Goal: Task Accomplishment & Management: Manage account settings

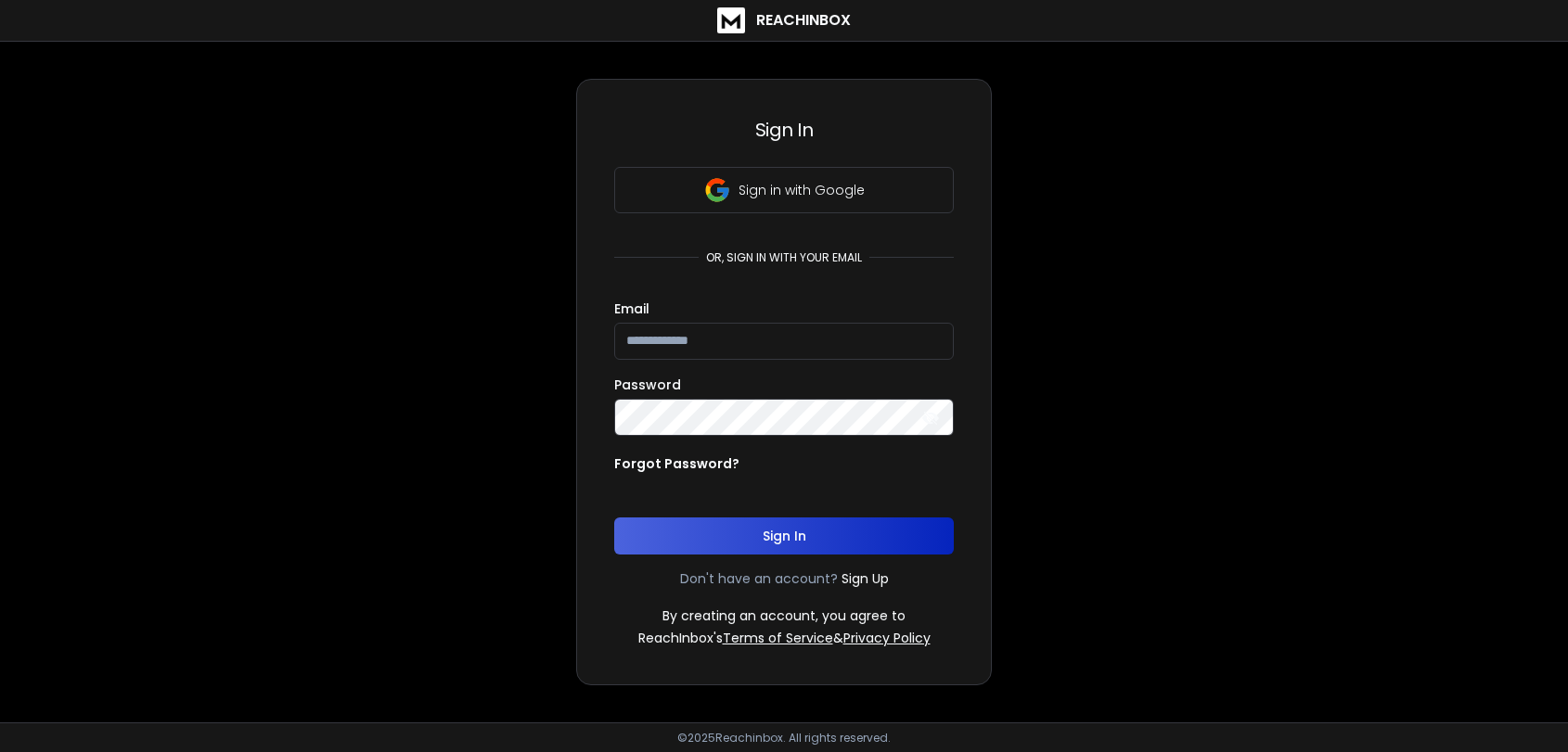
click at [744, 348] on input "email" at bounding box center [783, 342] width 339 height 38
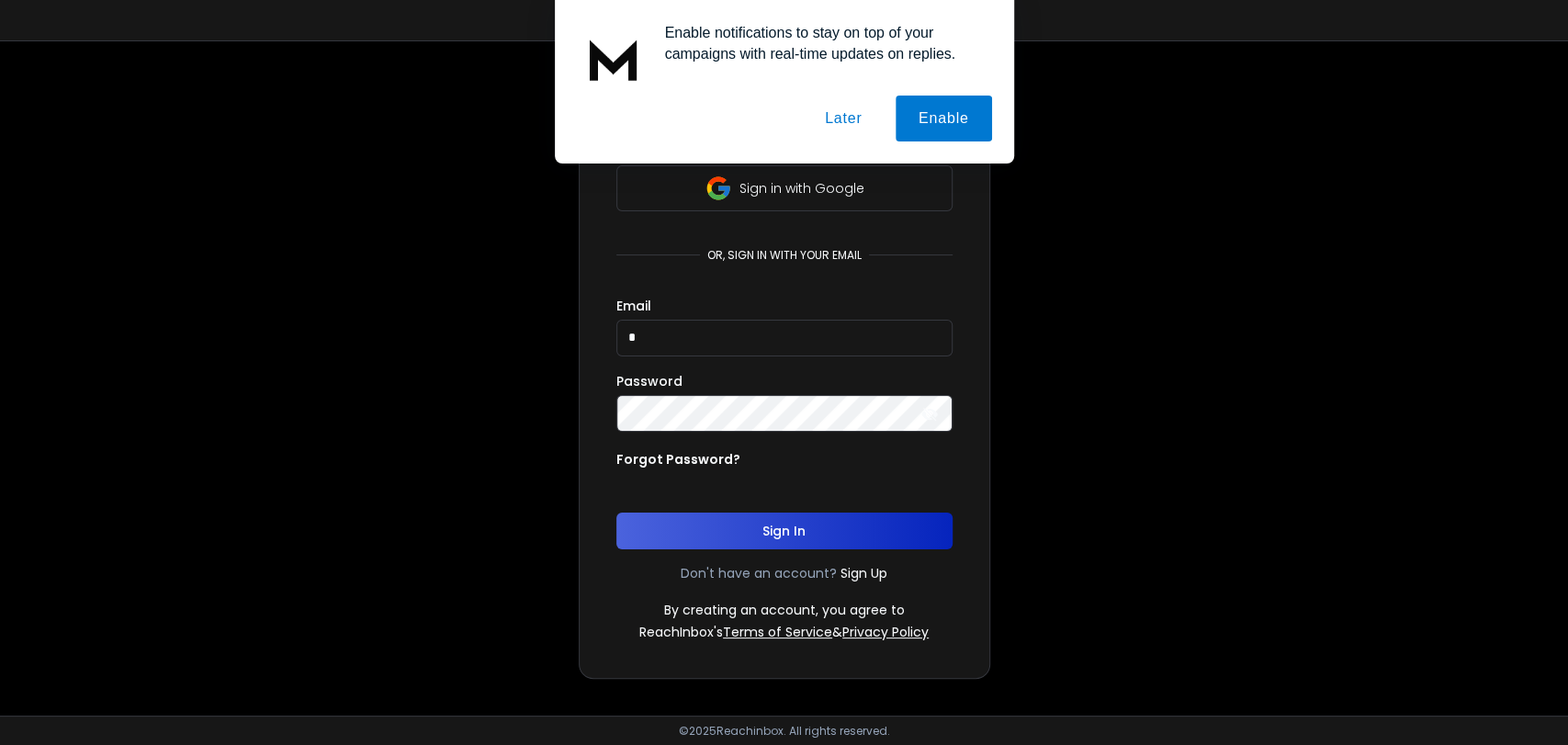
type input "**********"
click at [788, 517] on button "Sign In" at bounding box center [784, 532] width 336 height 37
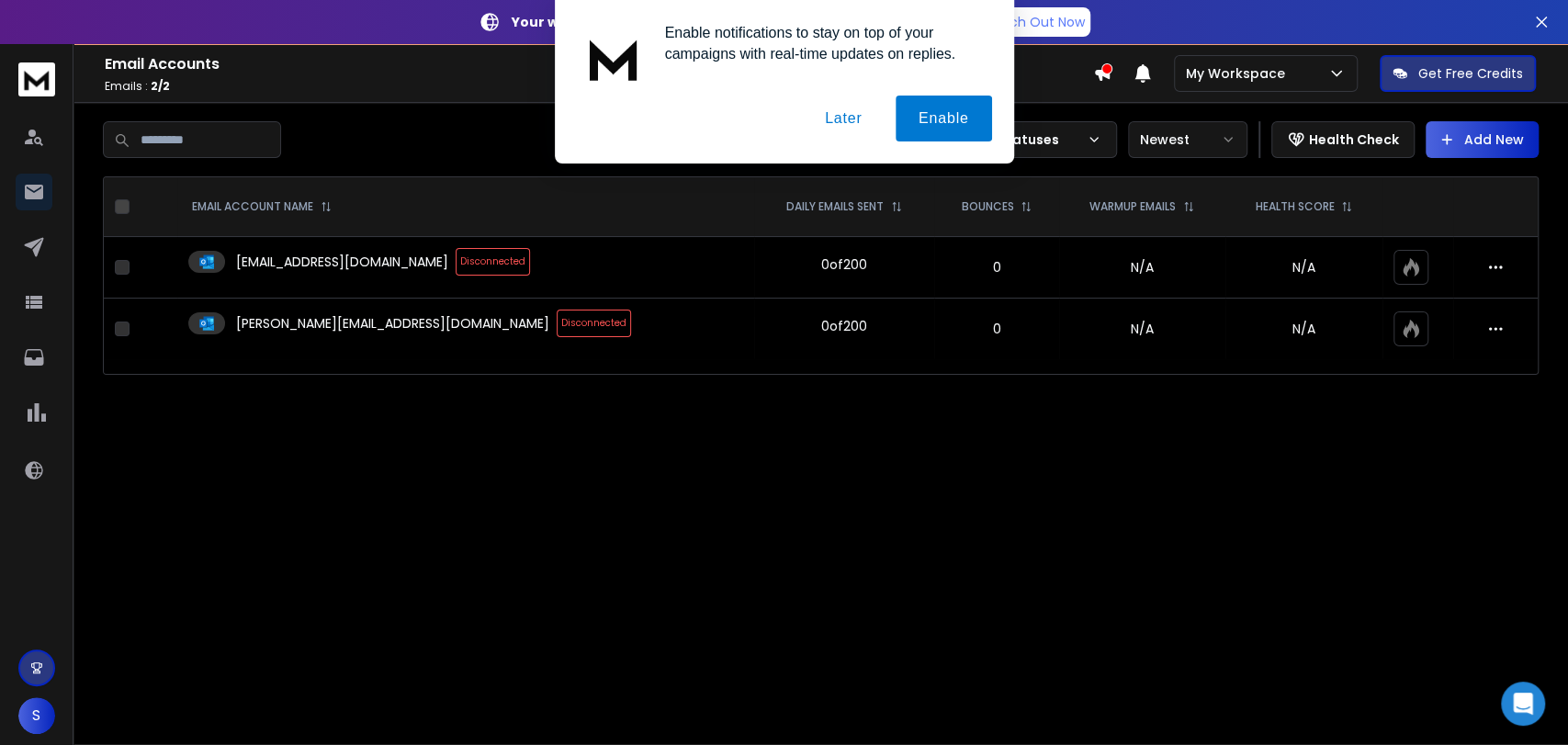
click at [855, 112] on button "Later" at bounding box center [843, 118] width 82 height 46
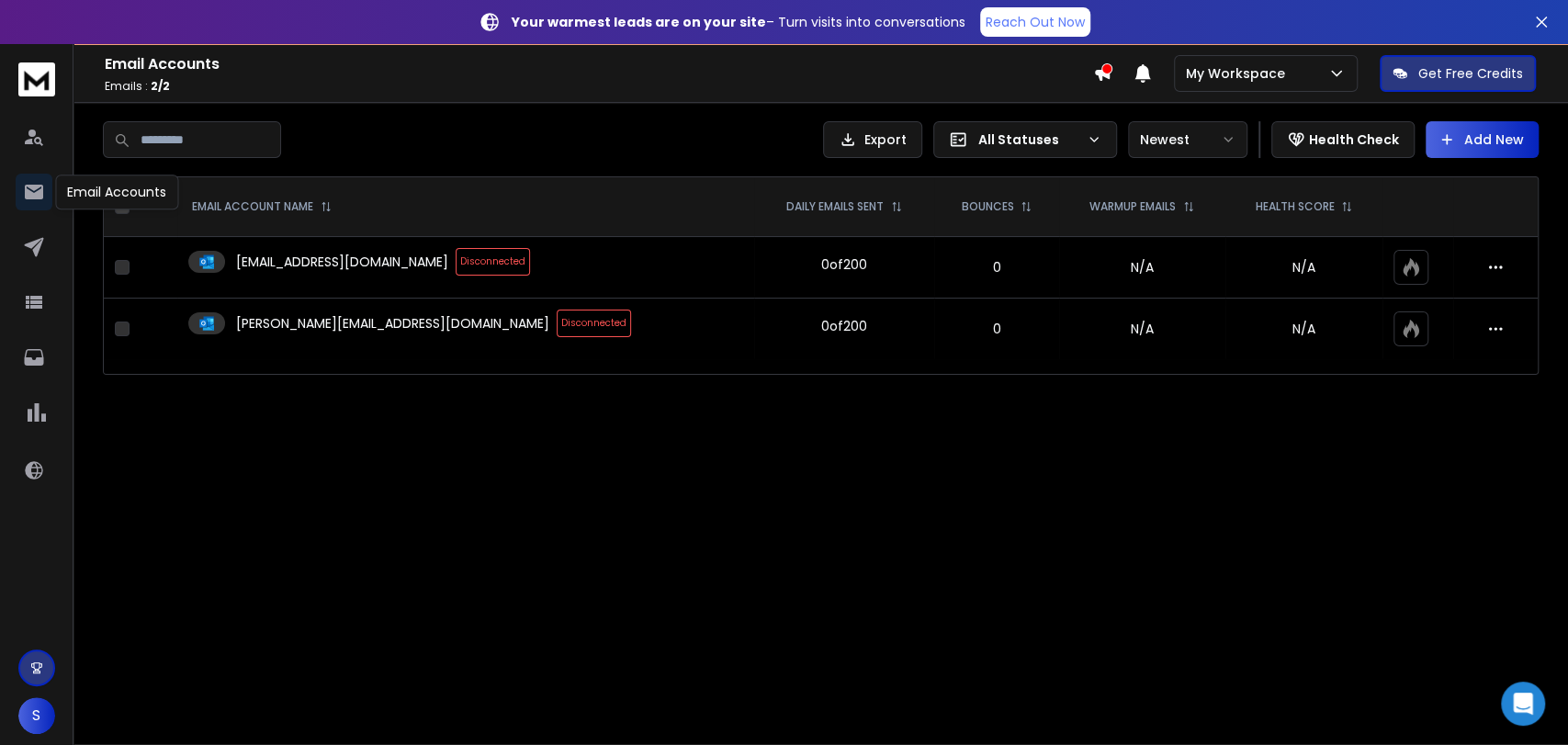
click at [20, 202] on link at bounding box center [34, 192] width 37 height 37
click at [33, 197] on icon at bounding box center [33, 192] width 19 height 15
click at [29, 139] on icon at bounding box center [33, 141] width 19 height 9
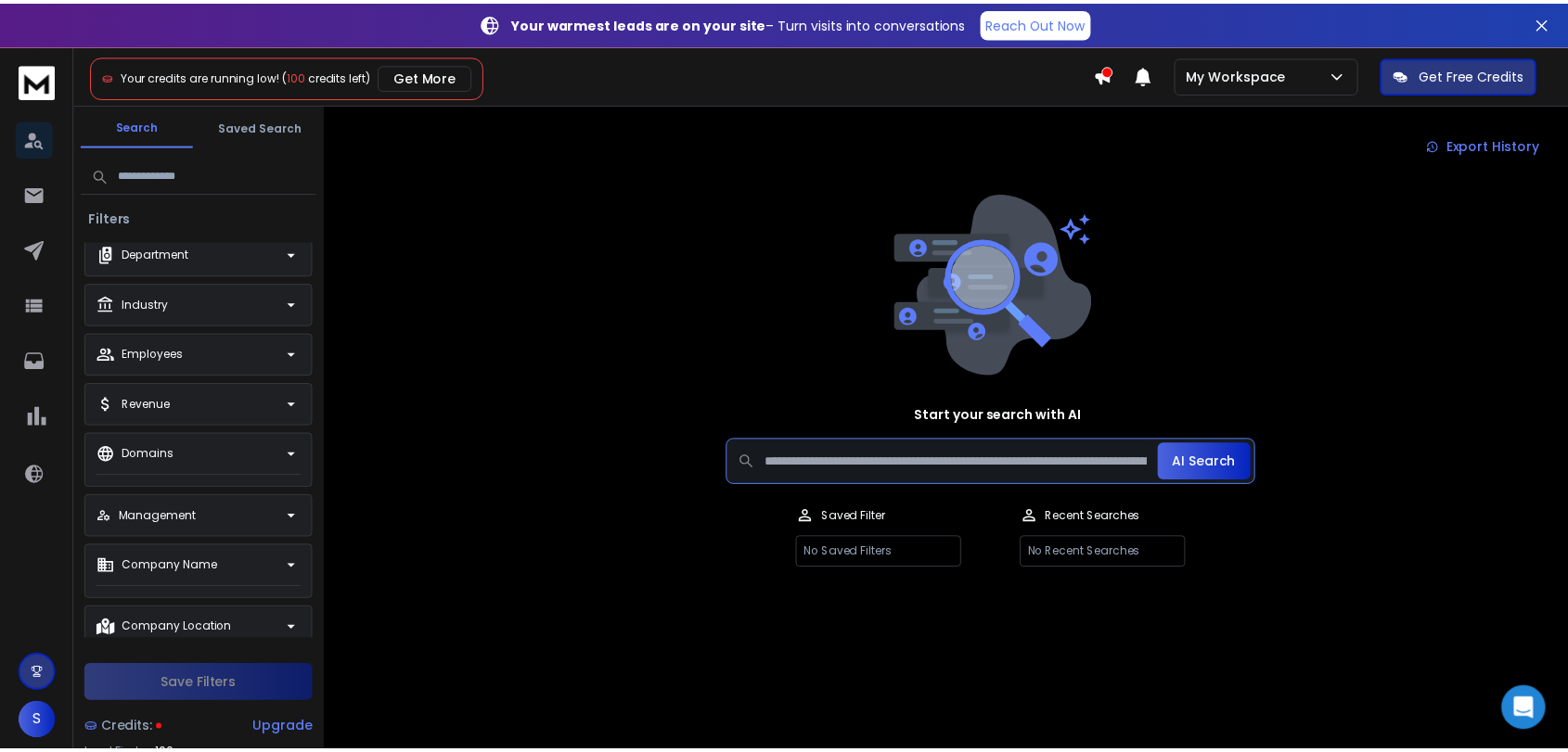
scroll to position [131, 0]
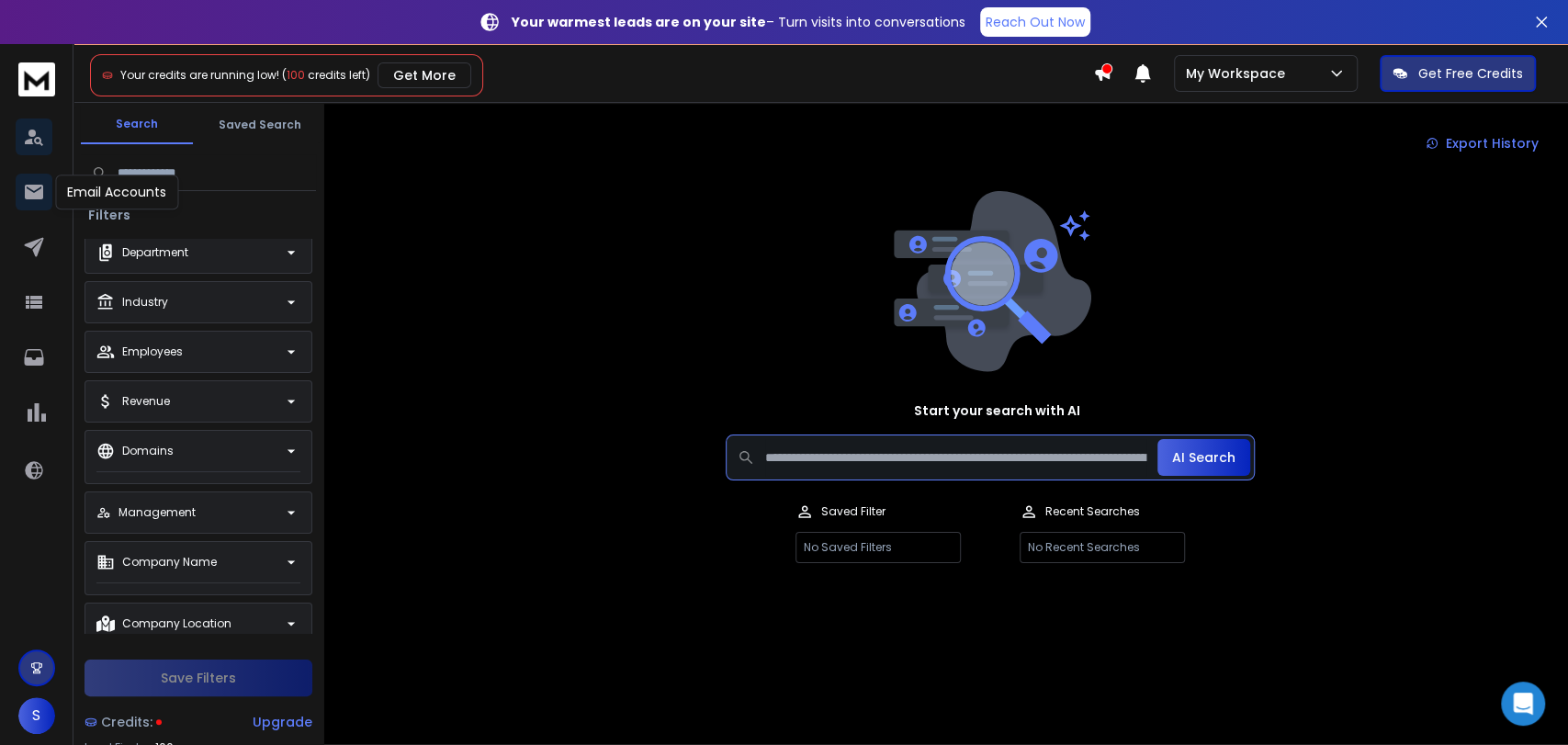
click at [39, 193] on icon at bounding box center [33, 192] width 19 height 15
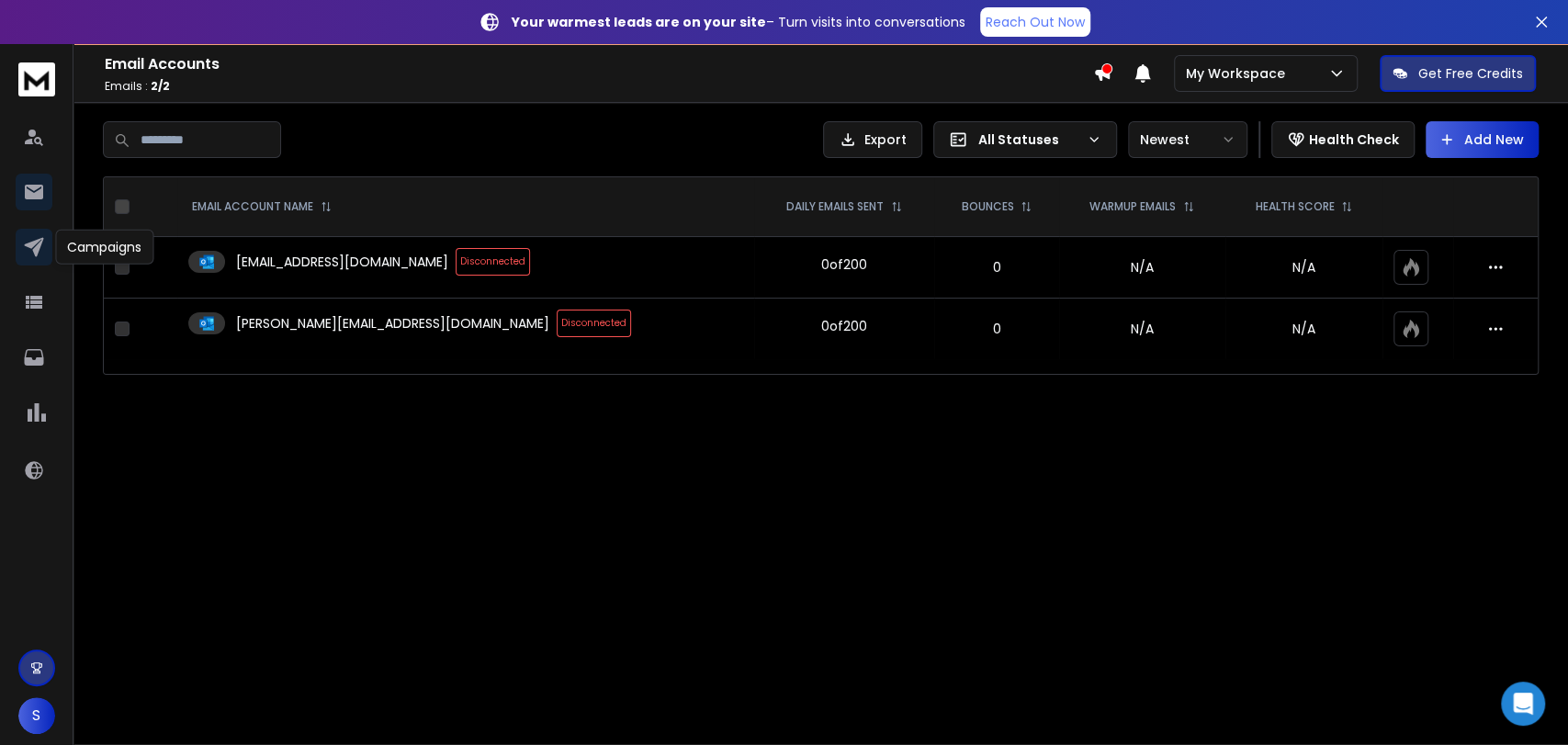
click at [36, 244] on icon at bounding box center [33, 247] width 20 height 20
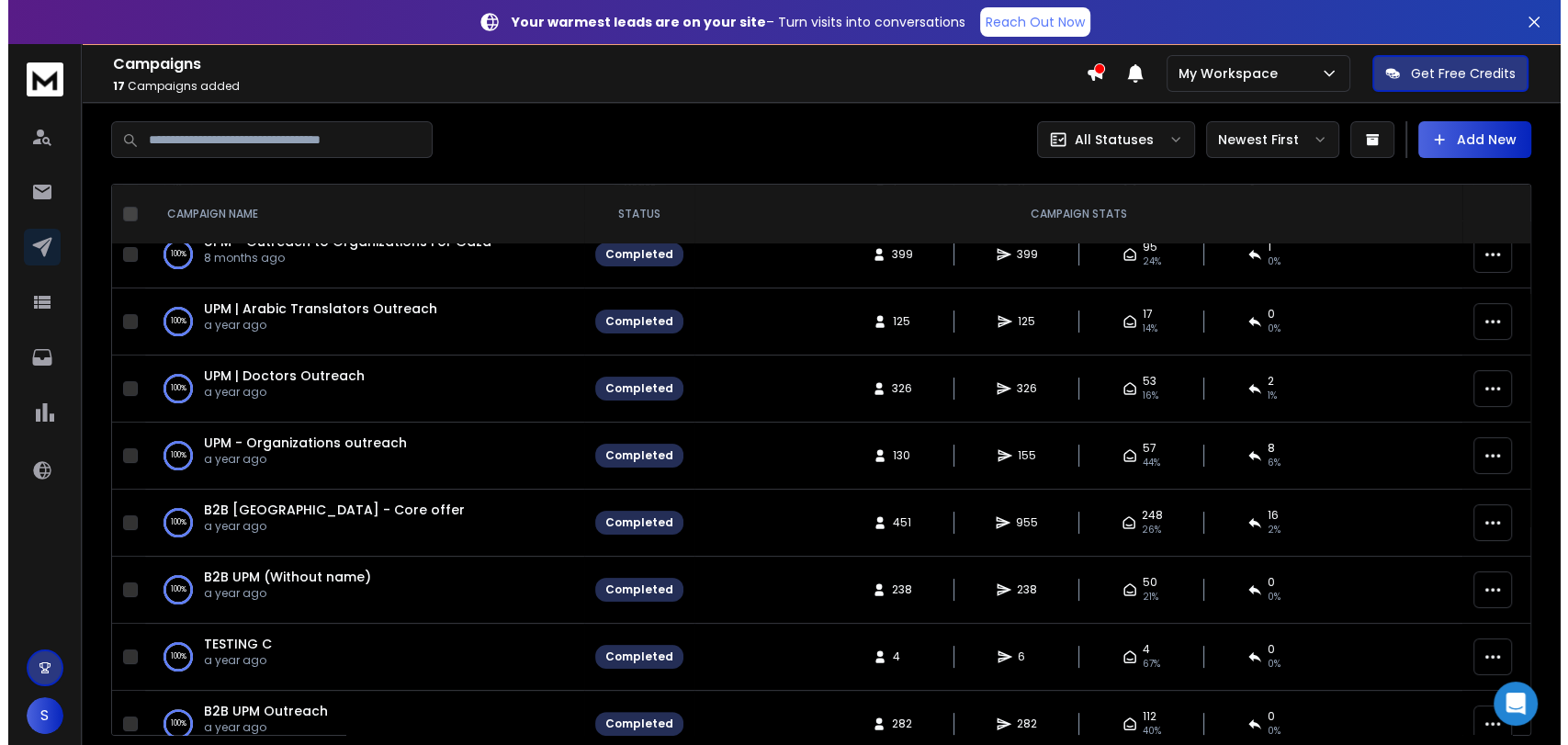
scroll to position [382, 0]
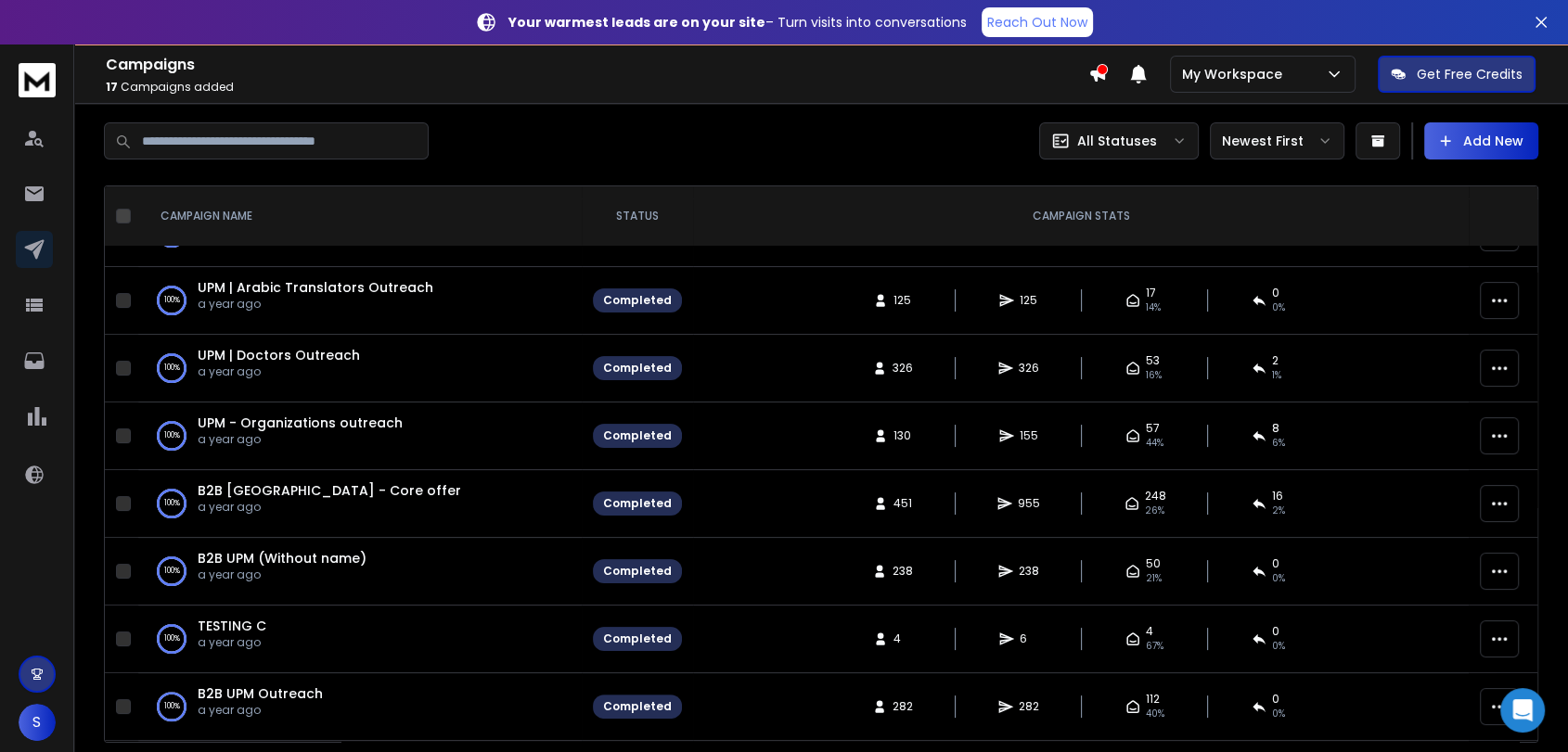
click at [295, 409] on td "100 % UPM - Organizations outreach a year ago" at bounding box center [360, 436] width 444 height 68
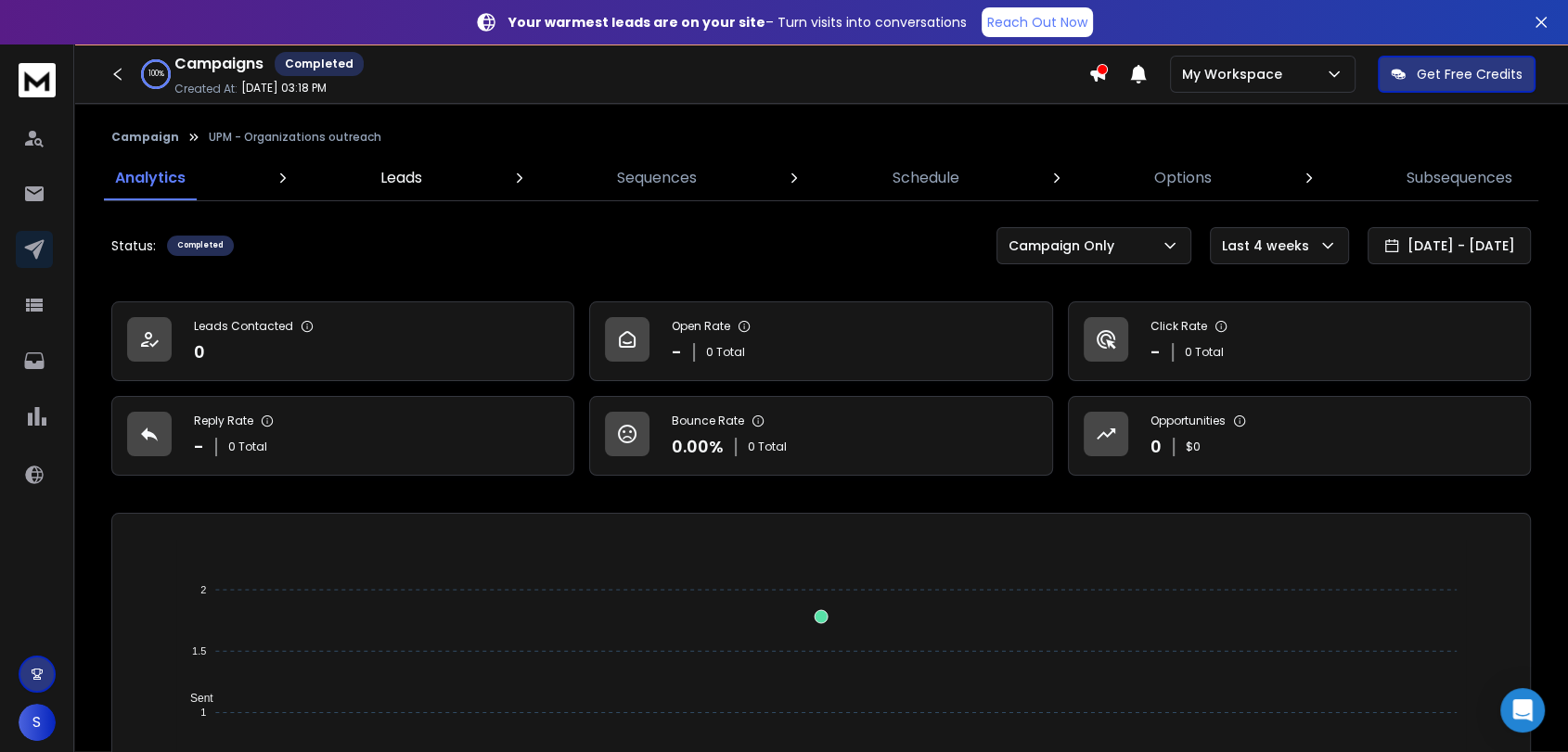
click at [414, 190] on link "Leads" at bounding box center [401, 178] width 64 height 44
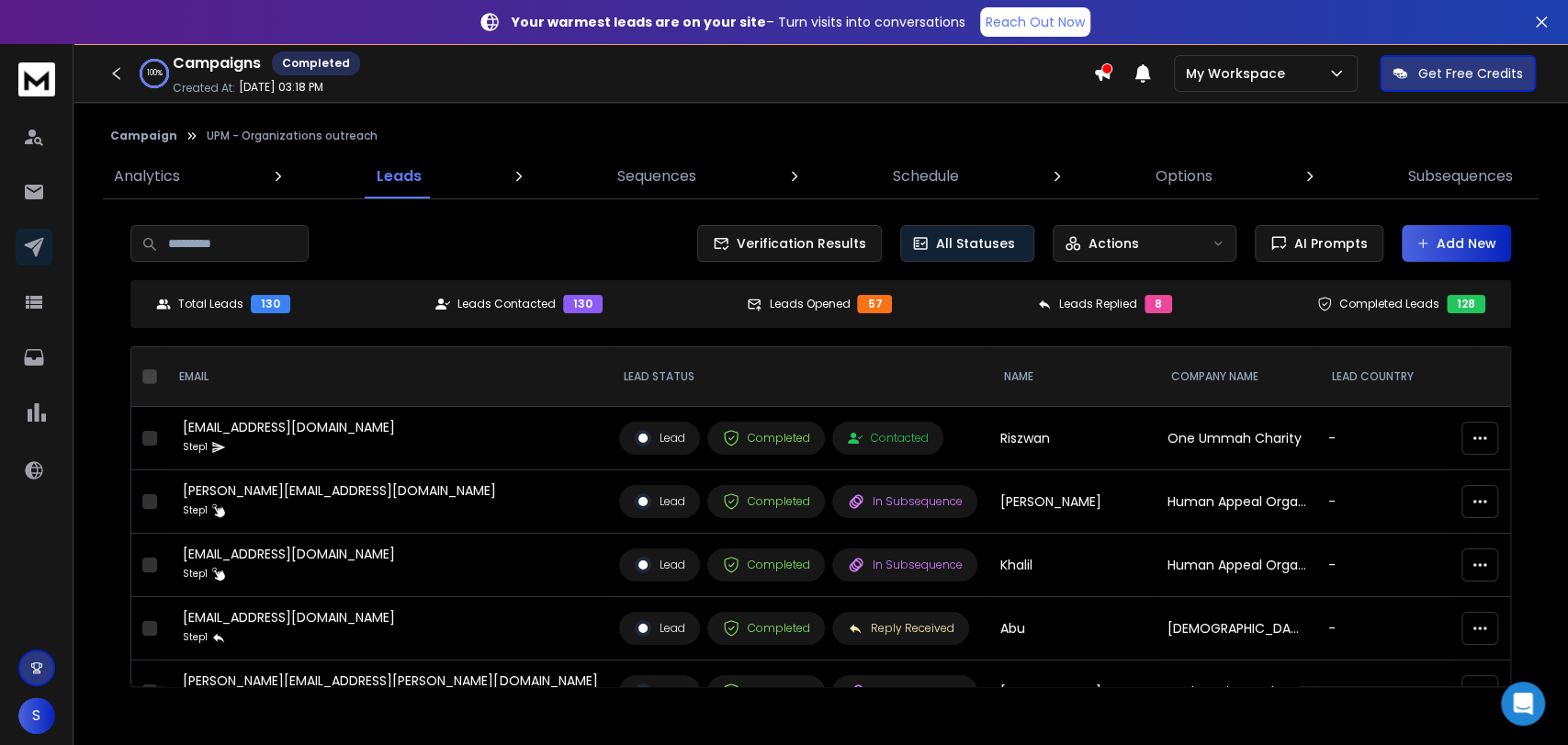
click at [981, 257] on button "All Statuses" at bounding box center [967, 244] width 134 height 37
drag, startPoint x: 845, startPoint y: 247, endPoint x: 1018, endPoint y: 232, distance: 173.6
click at [1018, 232] on div "Verification Results All Statuses Actions AI Prompts Add New" at bounding box center [1104, 244] width 814 height 37
click at [1001, 237] on p "All Statuses" at bounding box center [975, 243] width 79 height 19
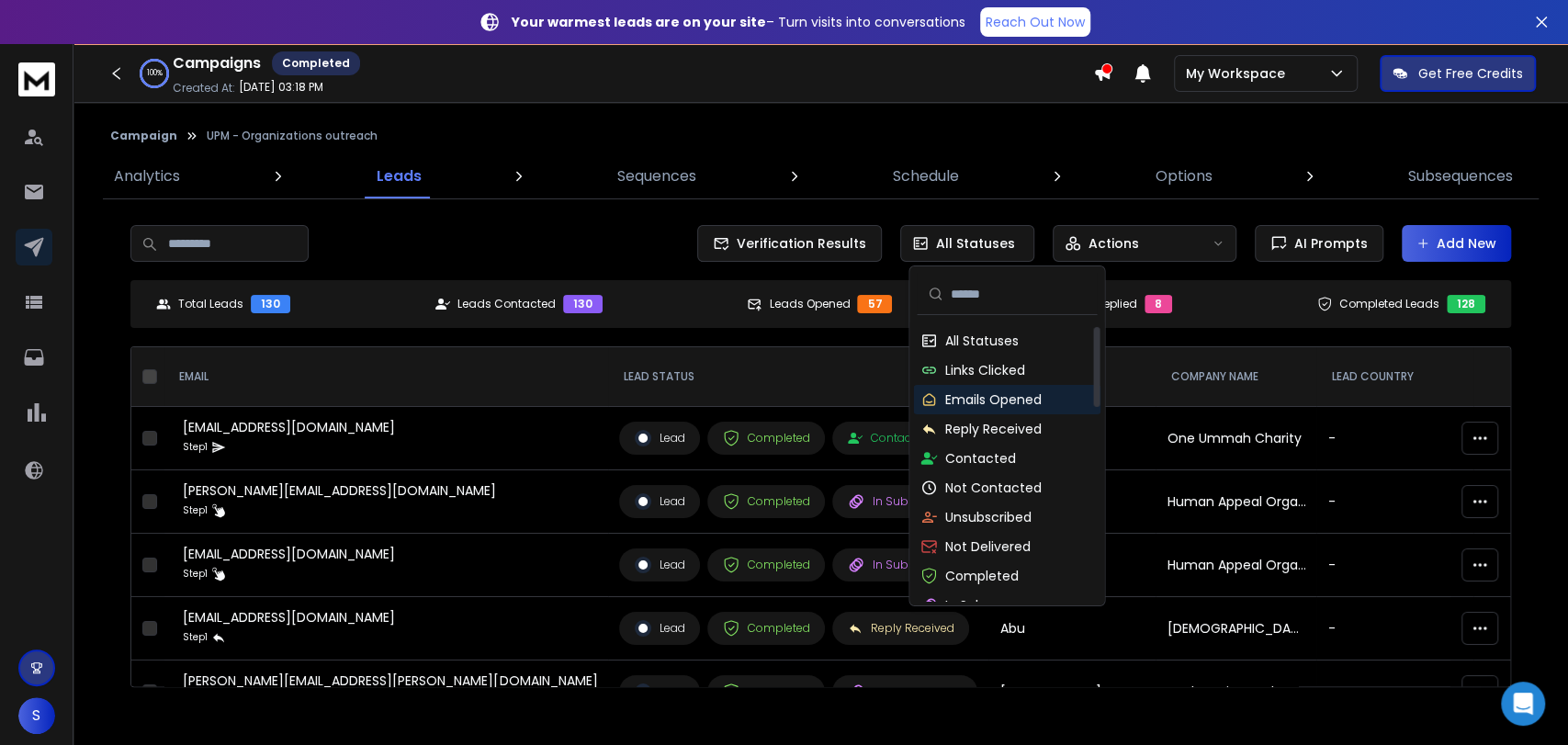
click at [1013, 392] on p "Emails Opened" at bounding box center [992, 399] width 97 height 19
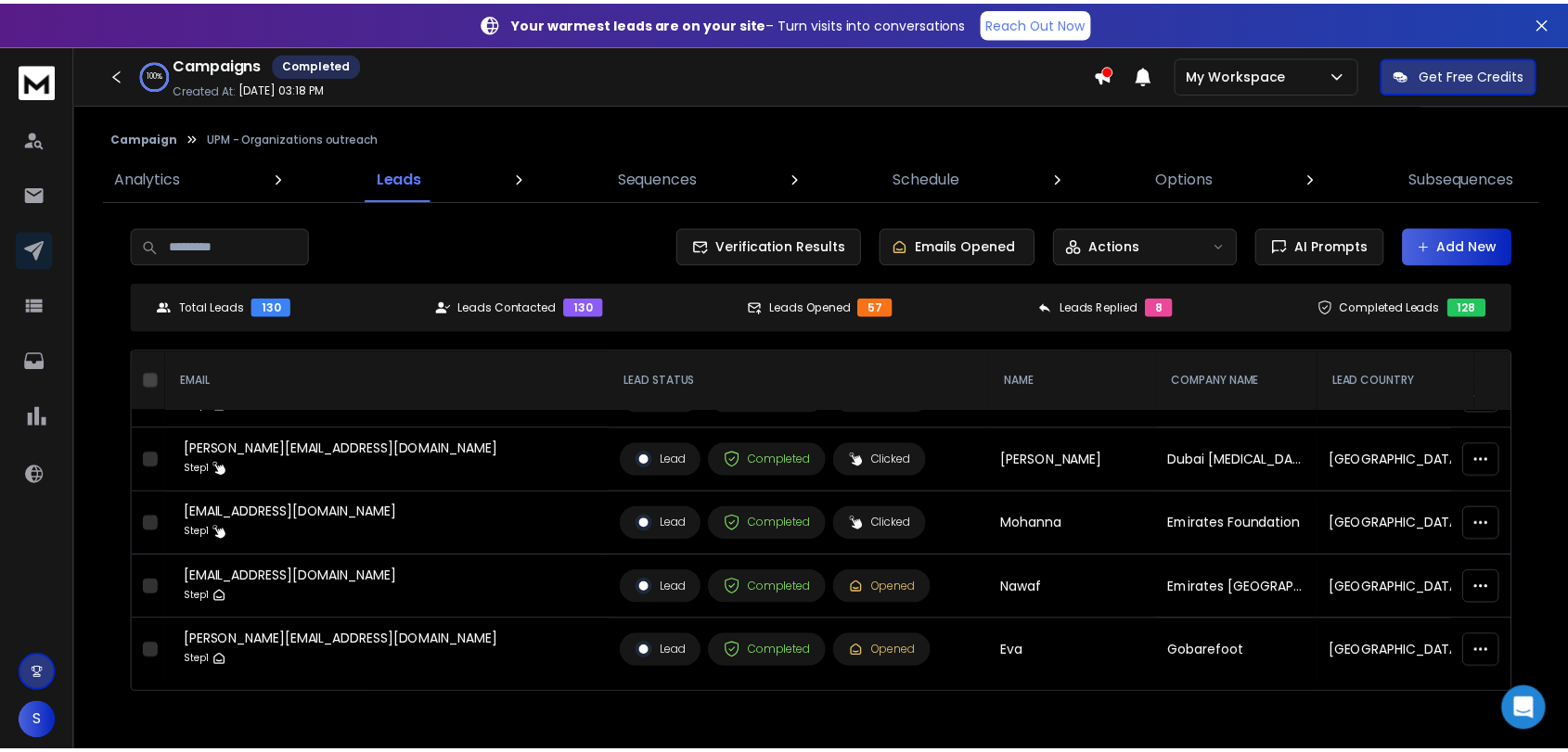
scroll to position [2924, 0]
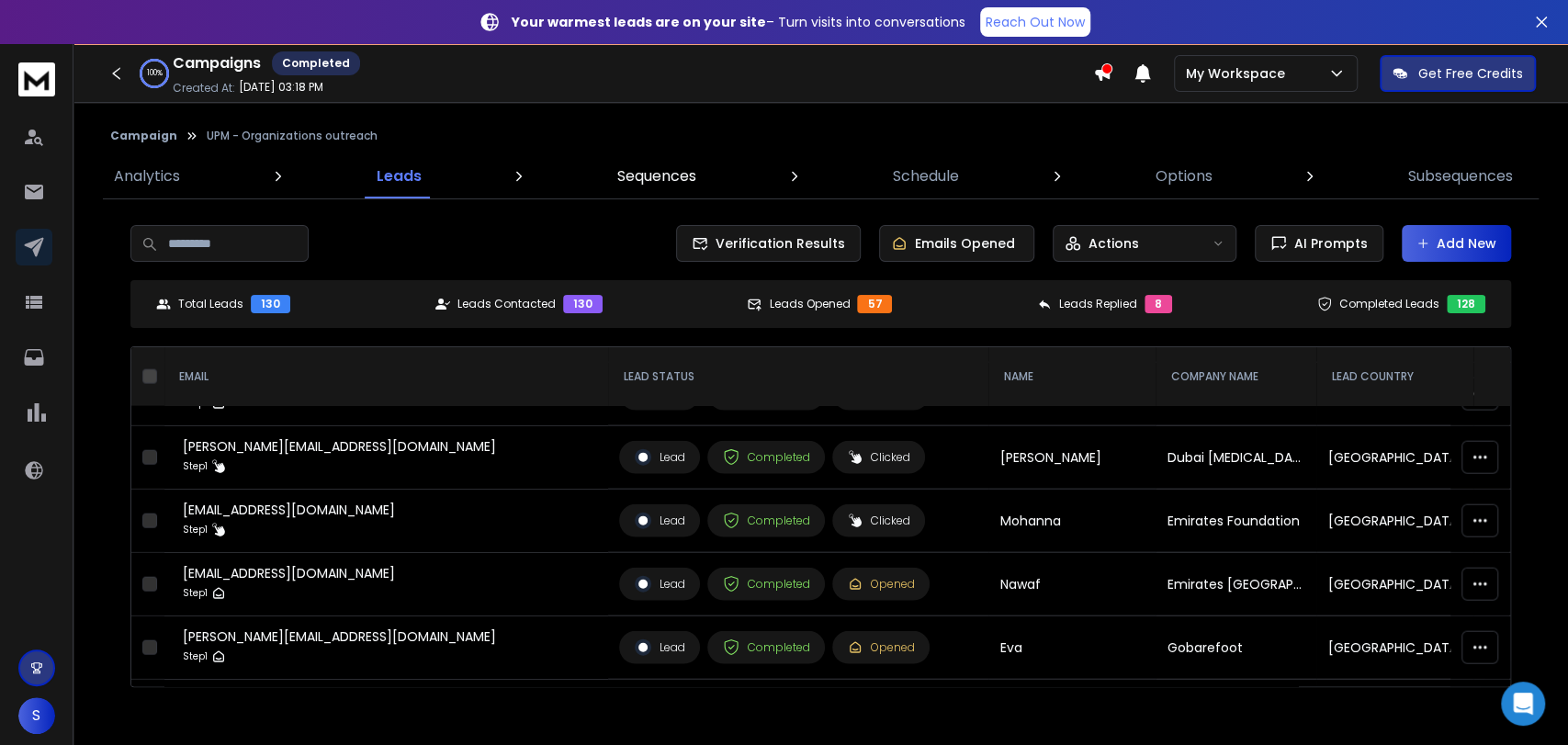
click at [669, 183] on p "Sequences" at bounding box center [657, 176] width 79 height 23
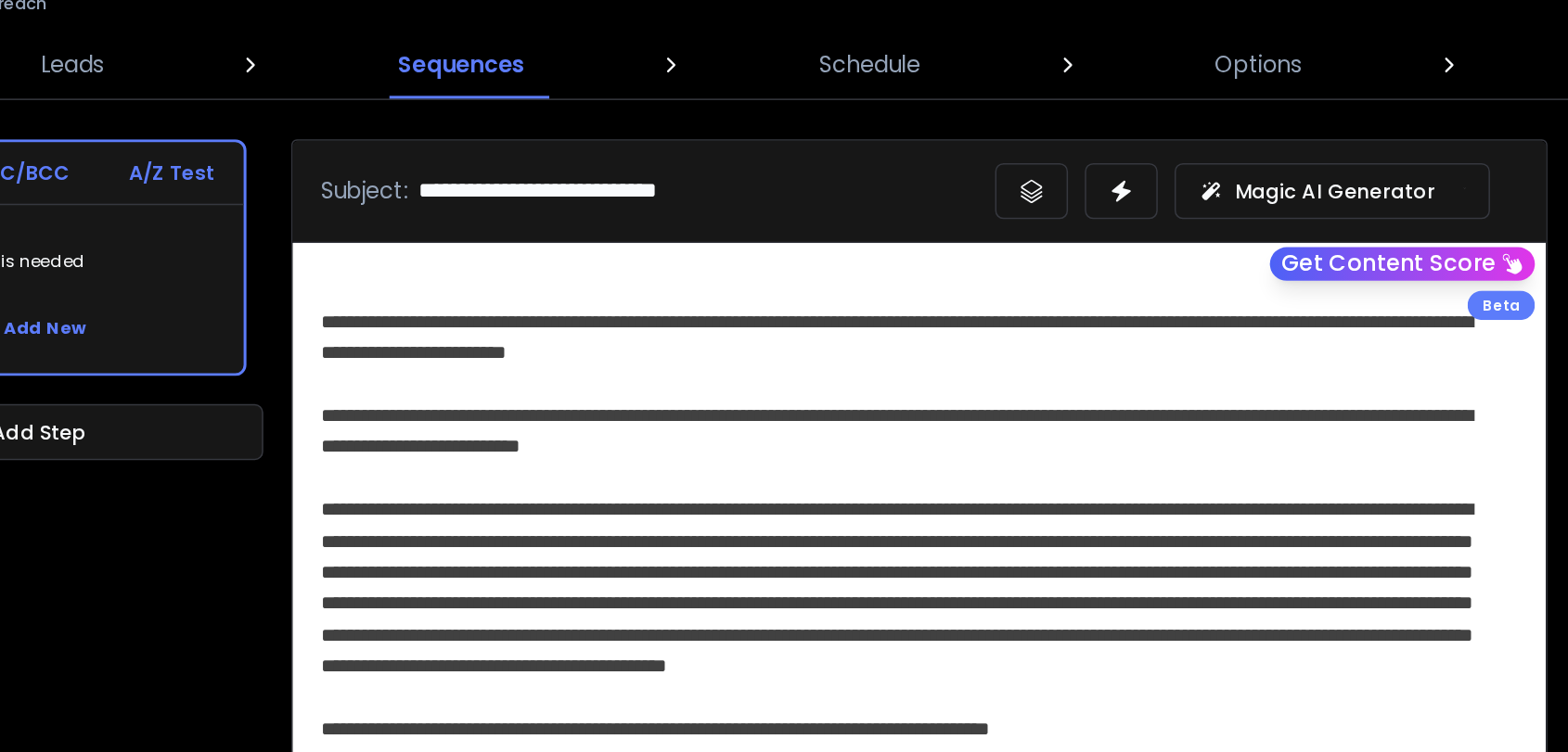
scroll to position [415, 0]
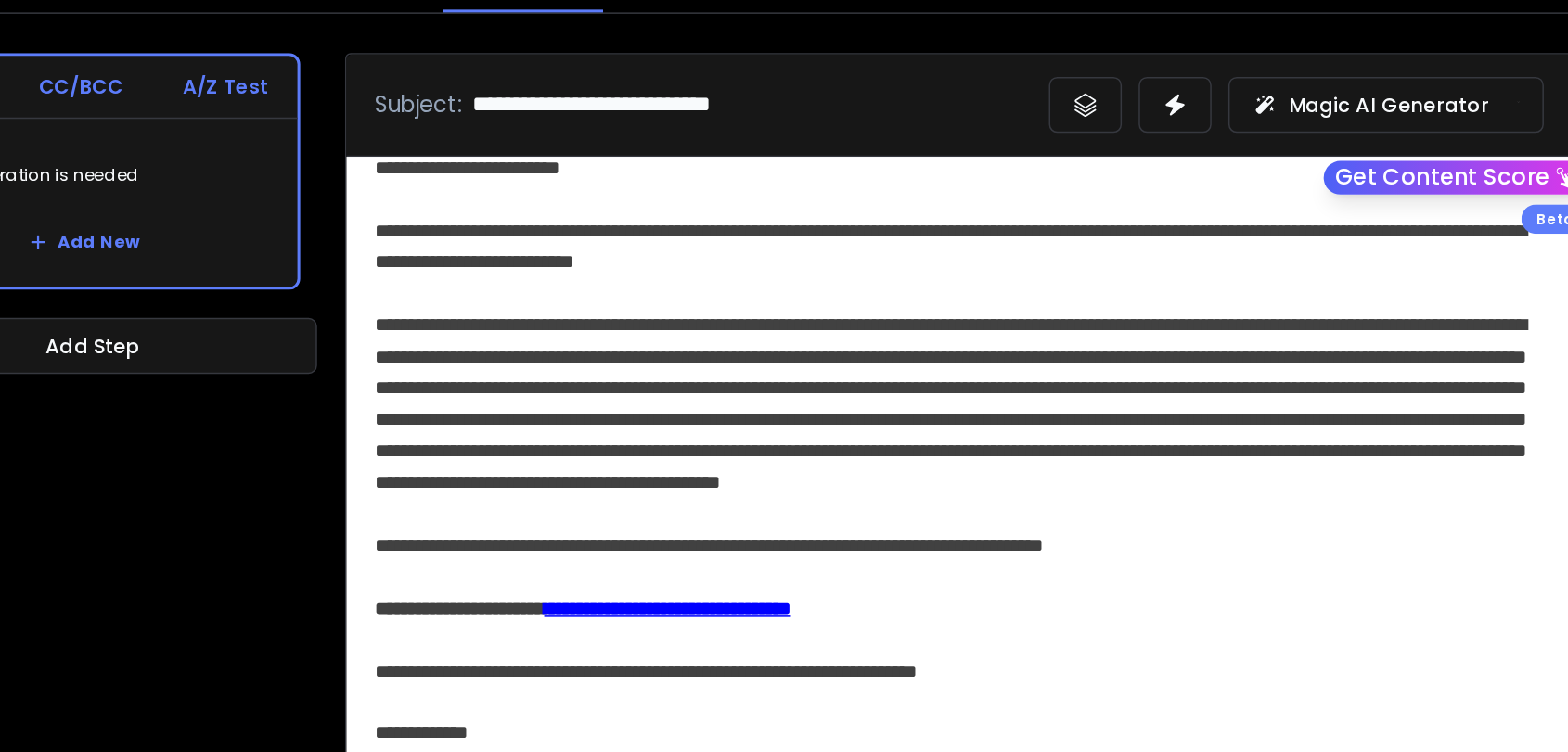
click at [804, 451] on div "**********" at bounding box center [951, 469] width 777 height 145
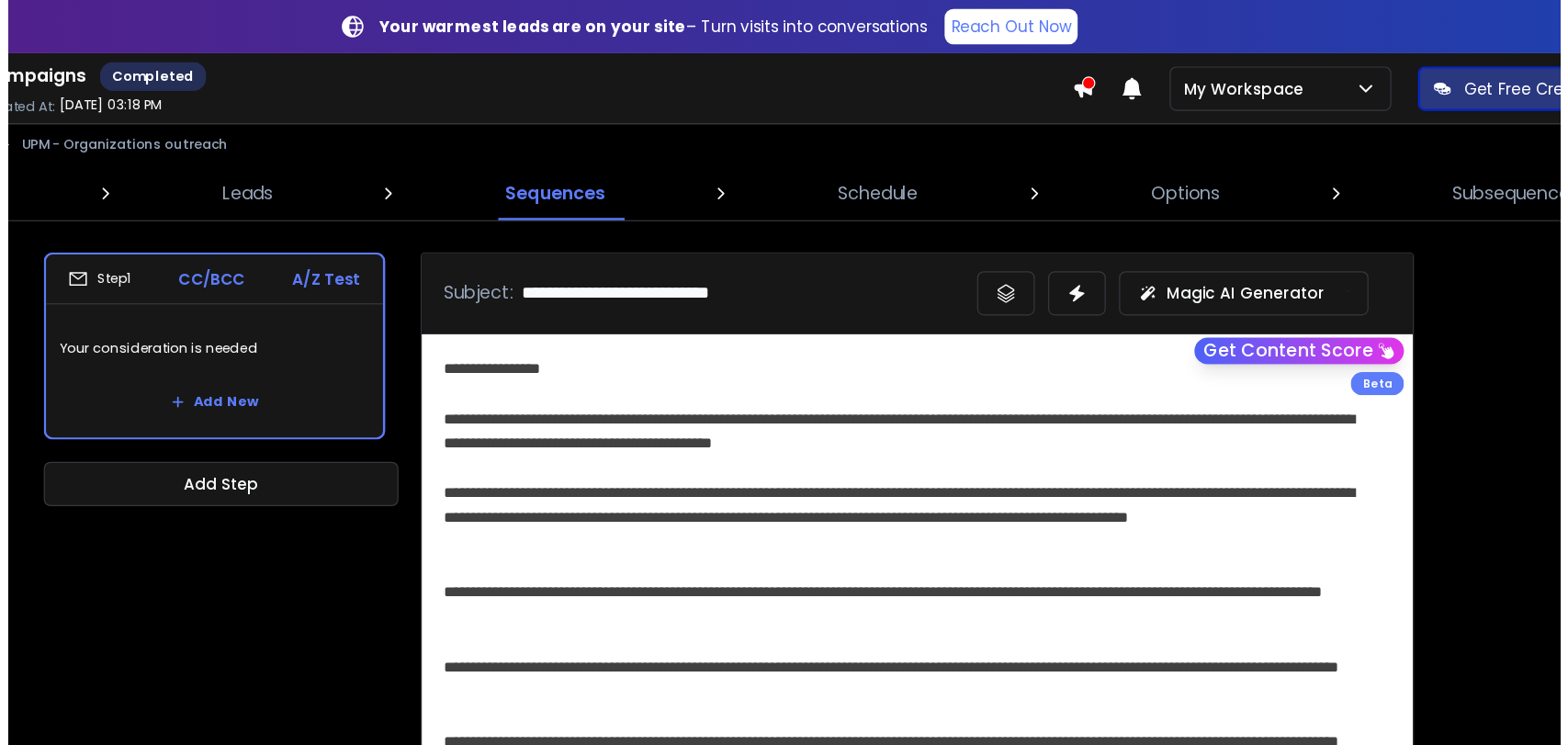
scroll to position [0, 0]
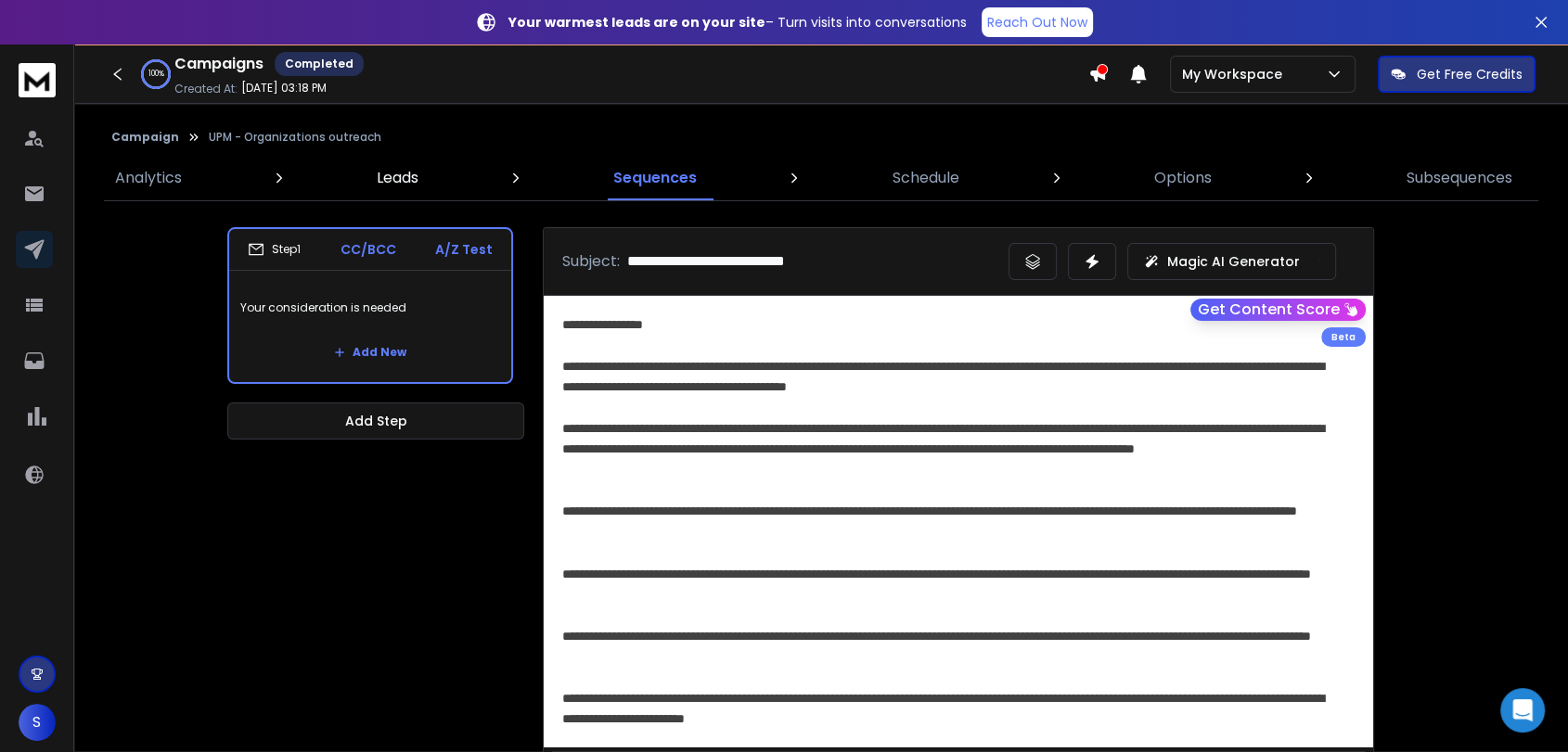
click at [384, 184] on p "Leads" at bounding box center [397, 178] width 42 height 23
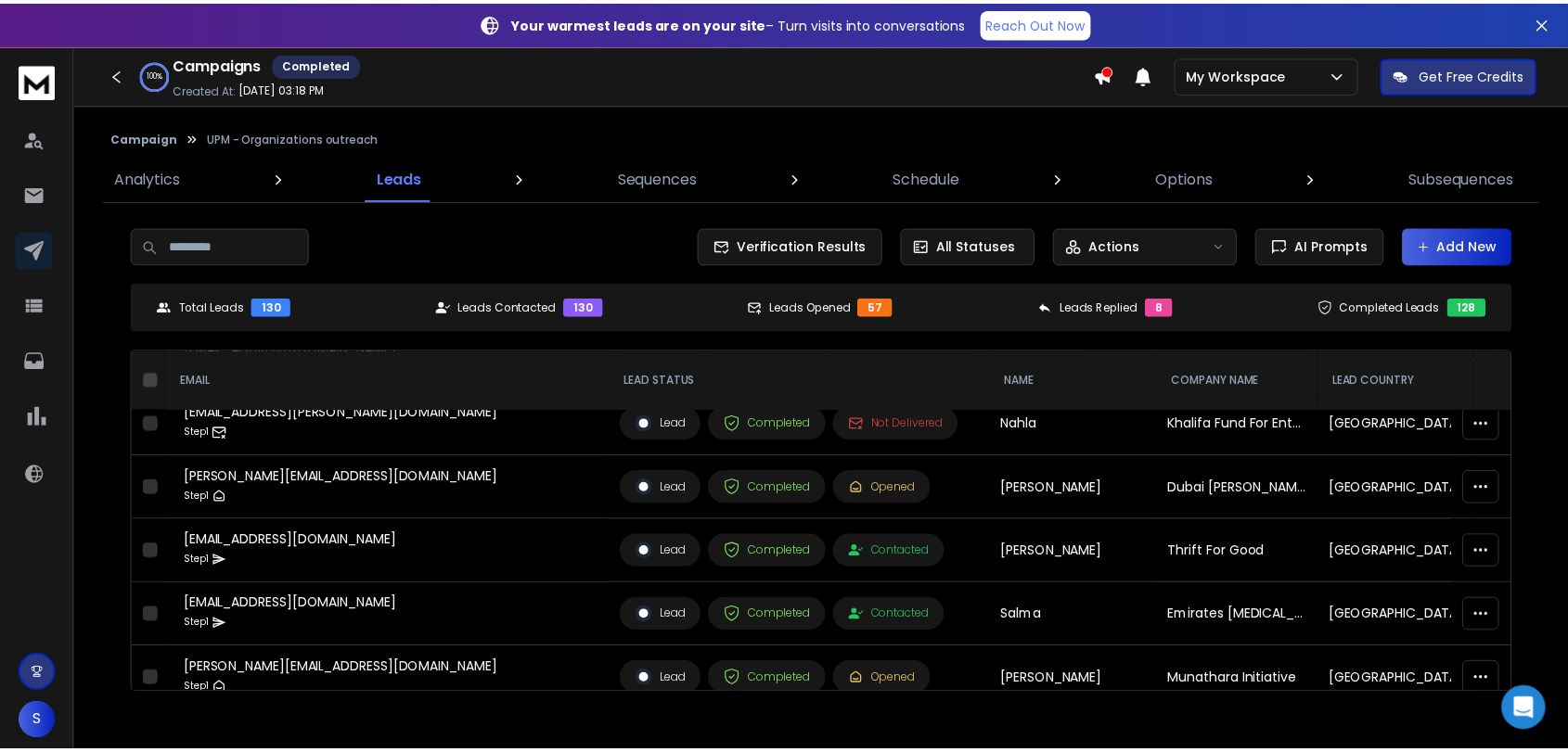
scroll to position [2926, 0]
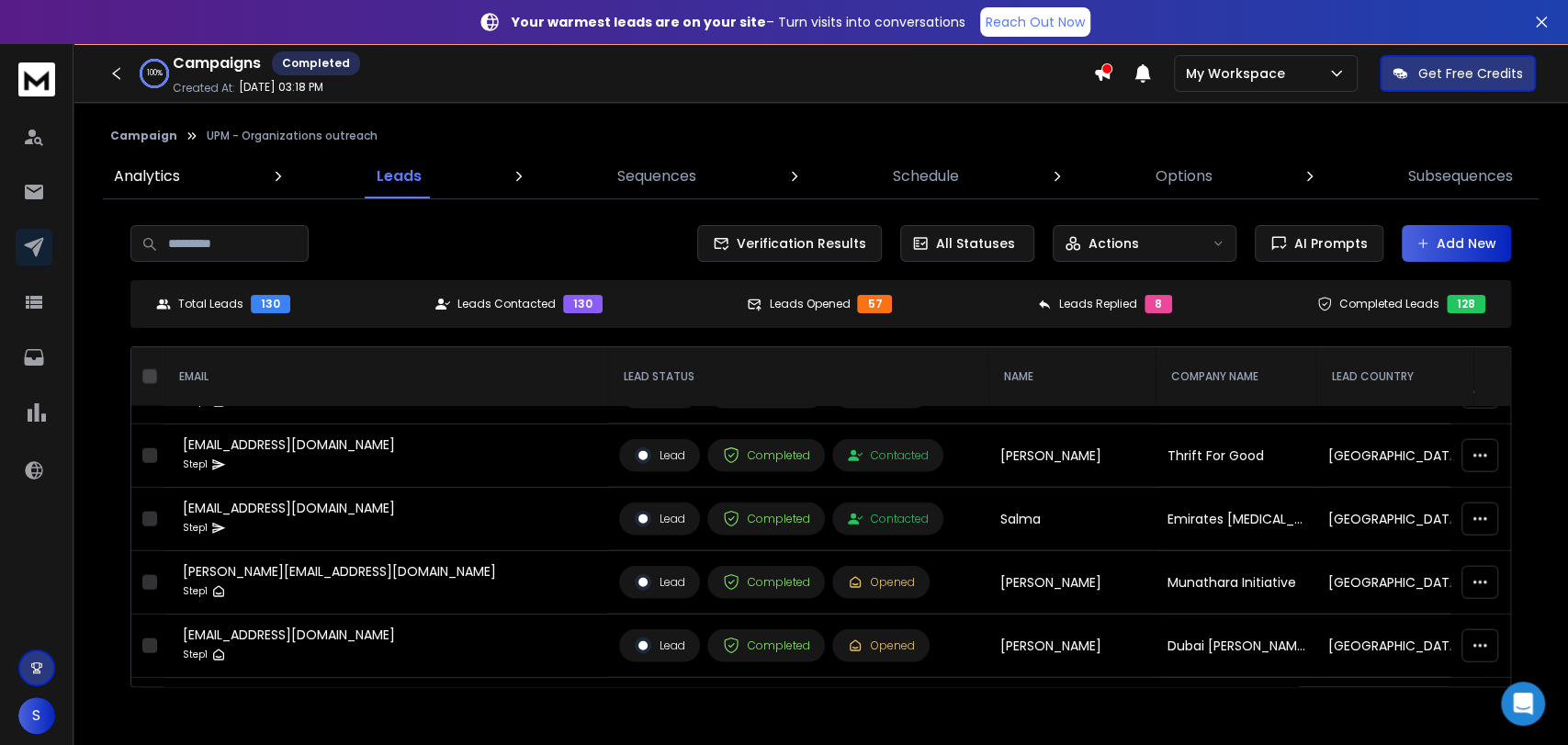
click at [158, 183] on p "Analytics" at bounding box center [147, 176] width 67 height 23
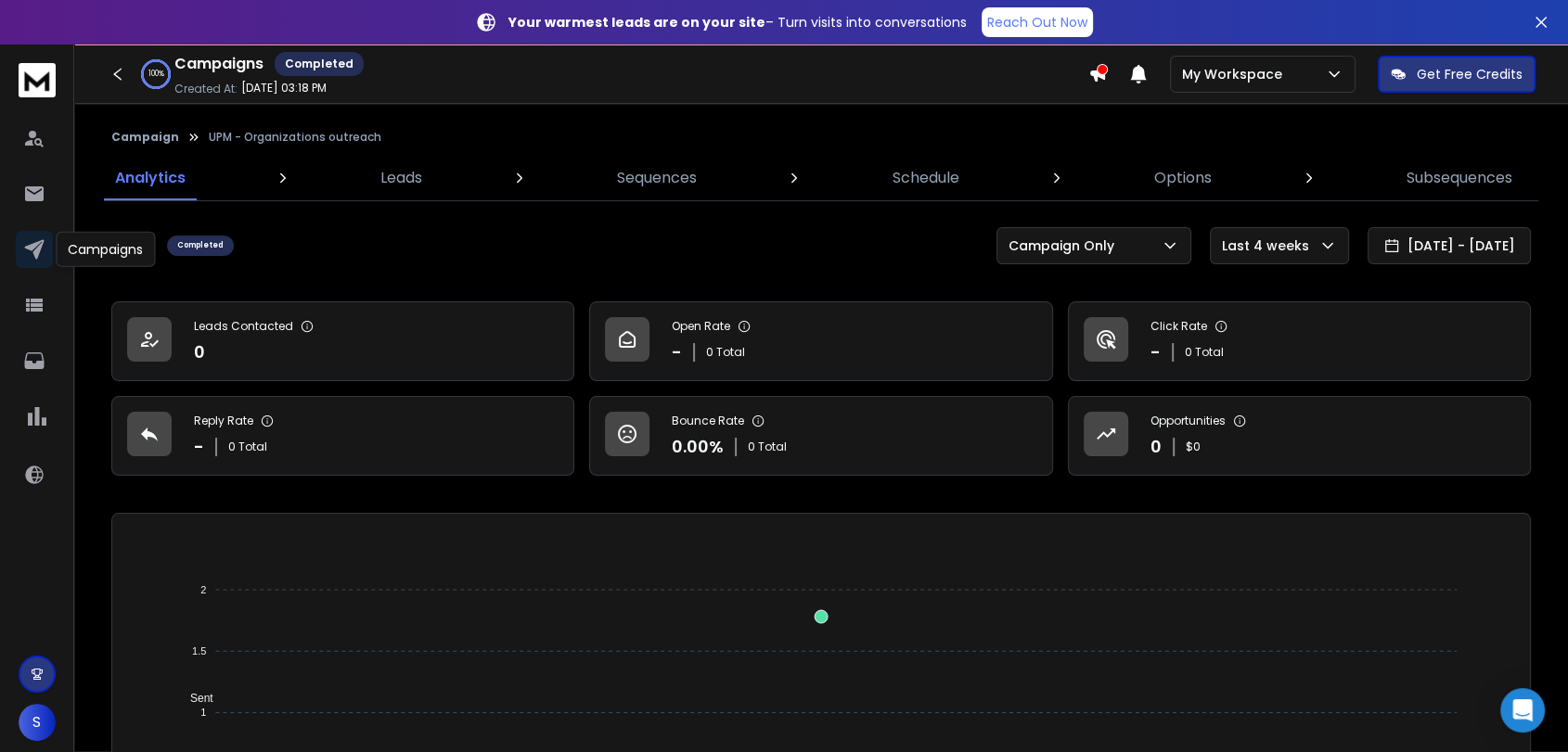
click at [44, 254] on icon at bounding box center [34, 249] width 23 height 23
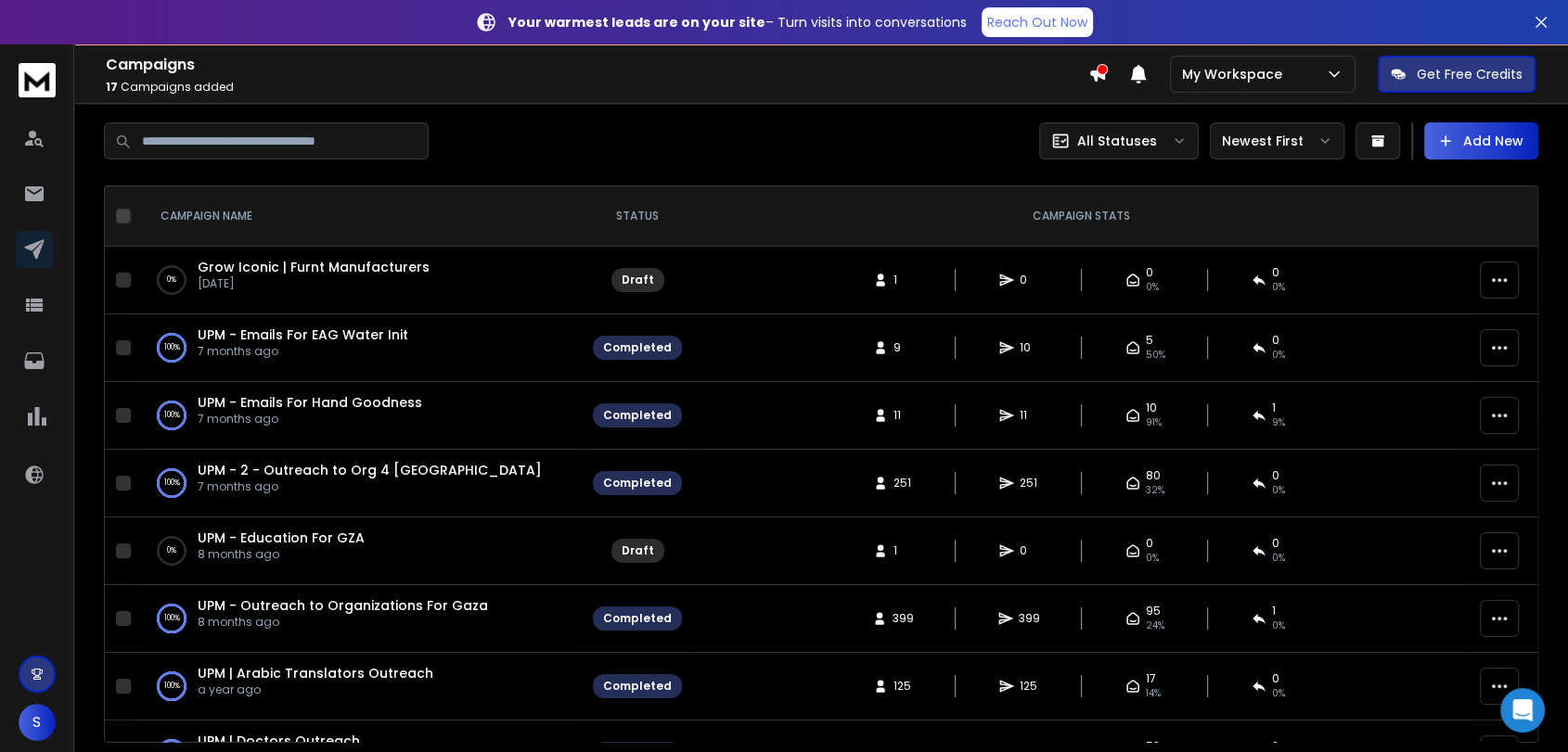
drag, startPoint x: 240, startPoint y: 348, endPoint x: 203, endPoint y: 324, distance: 44.1
click at [281, 533] on span "UPM - Education For GZA" at bounding box center [281, 538] width 167 height 19
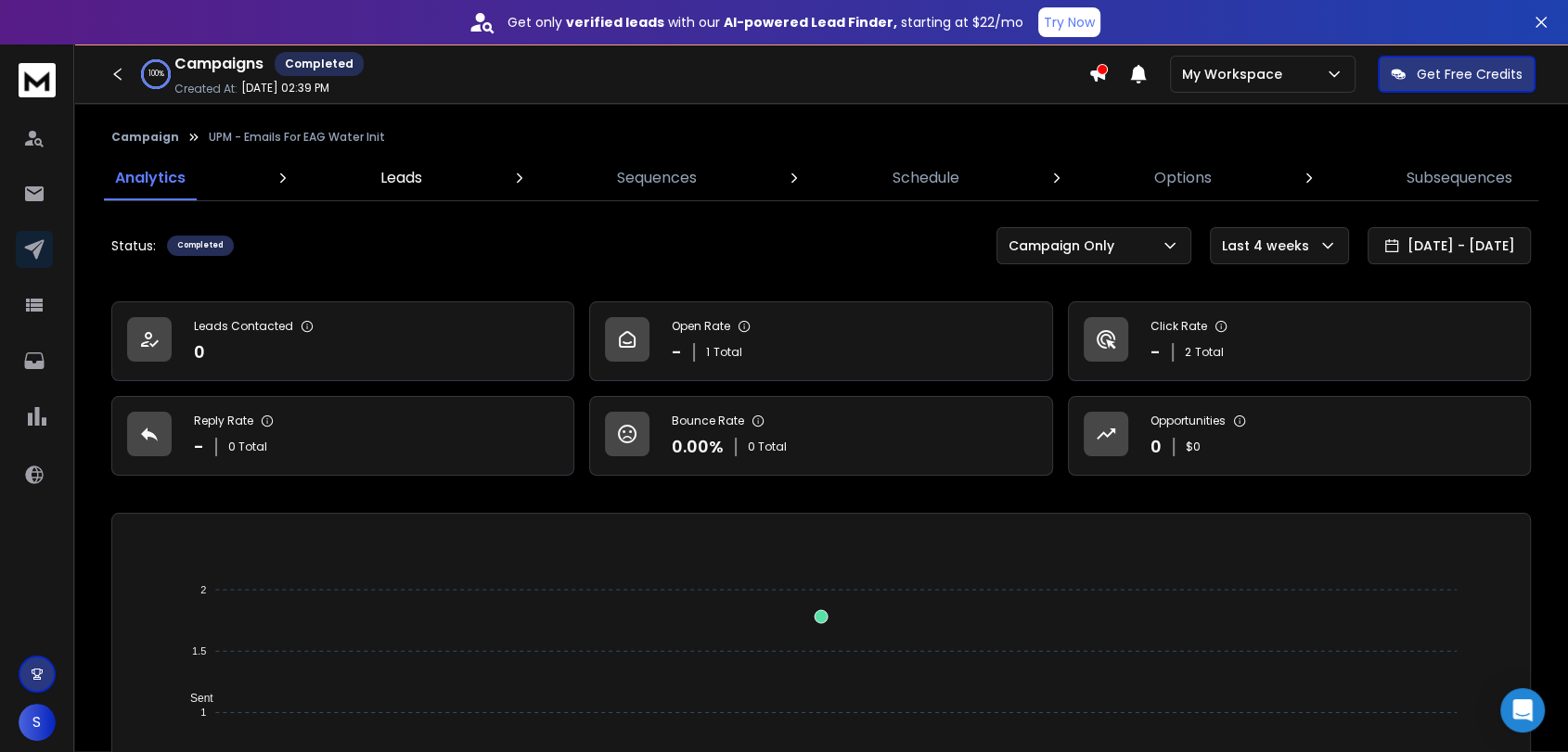
click at [378, 179] on link "Leads" at bounding box center [401, 178] width 64 height 44
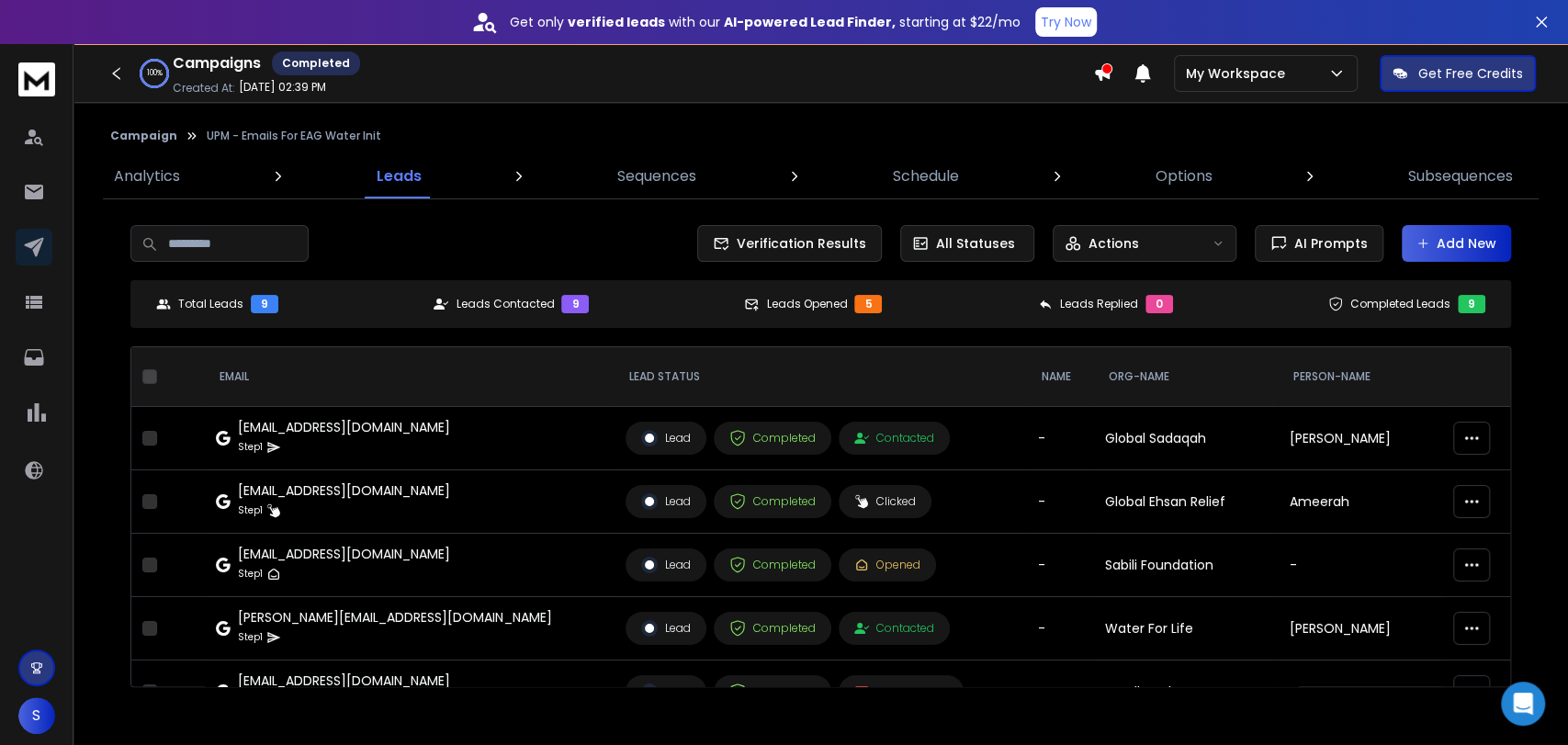
scroll to position [60, 0]
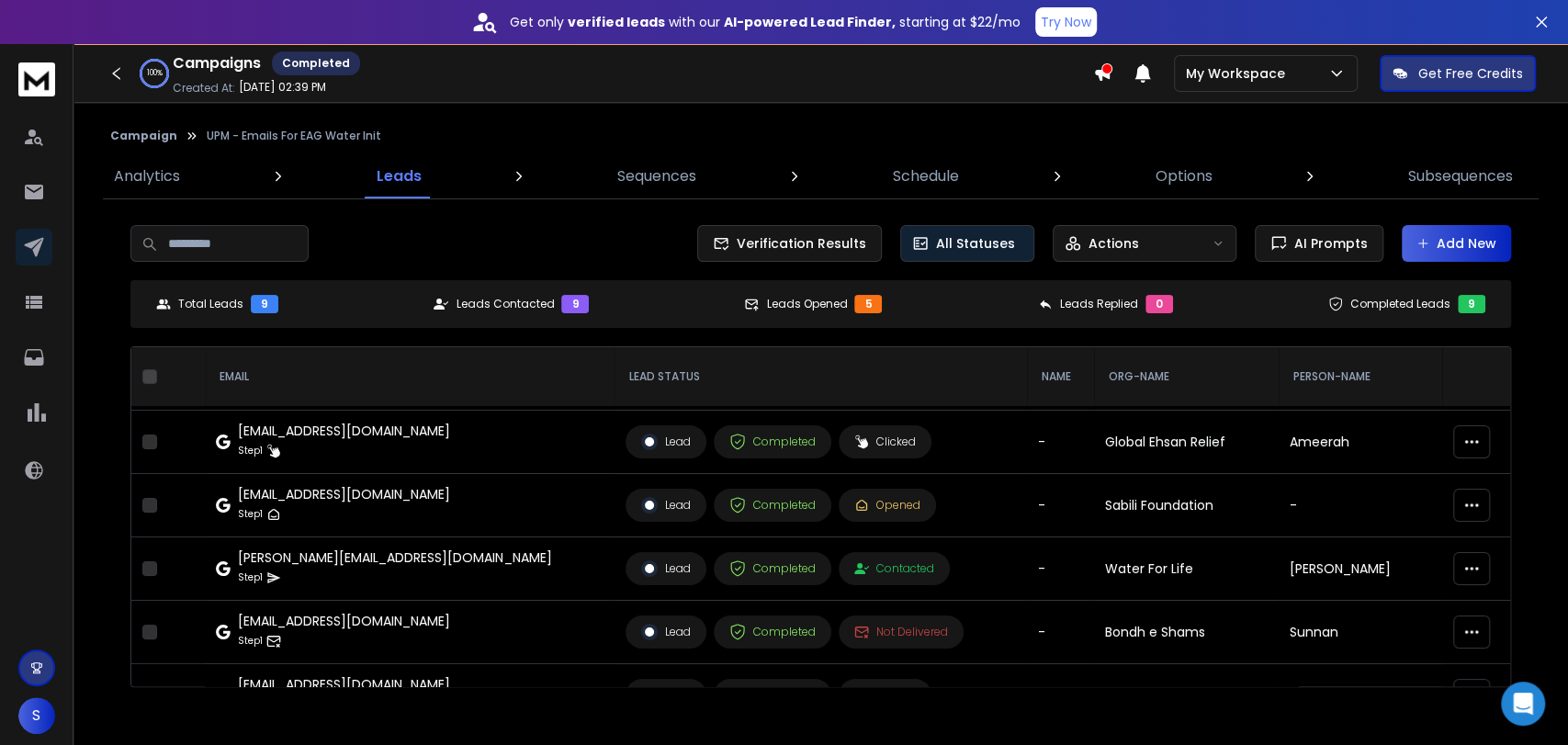
click at [971, 258] on button "All Statuses" at bounding box center [967, 244] width 134 height 37
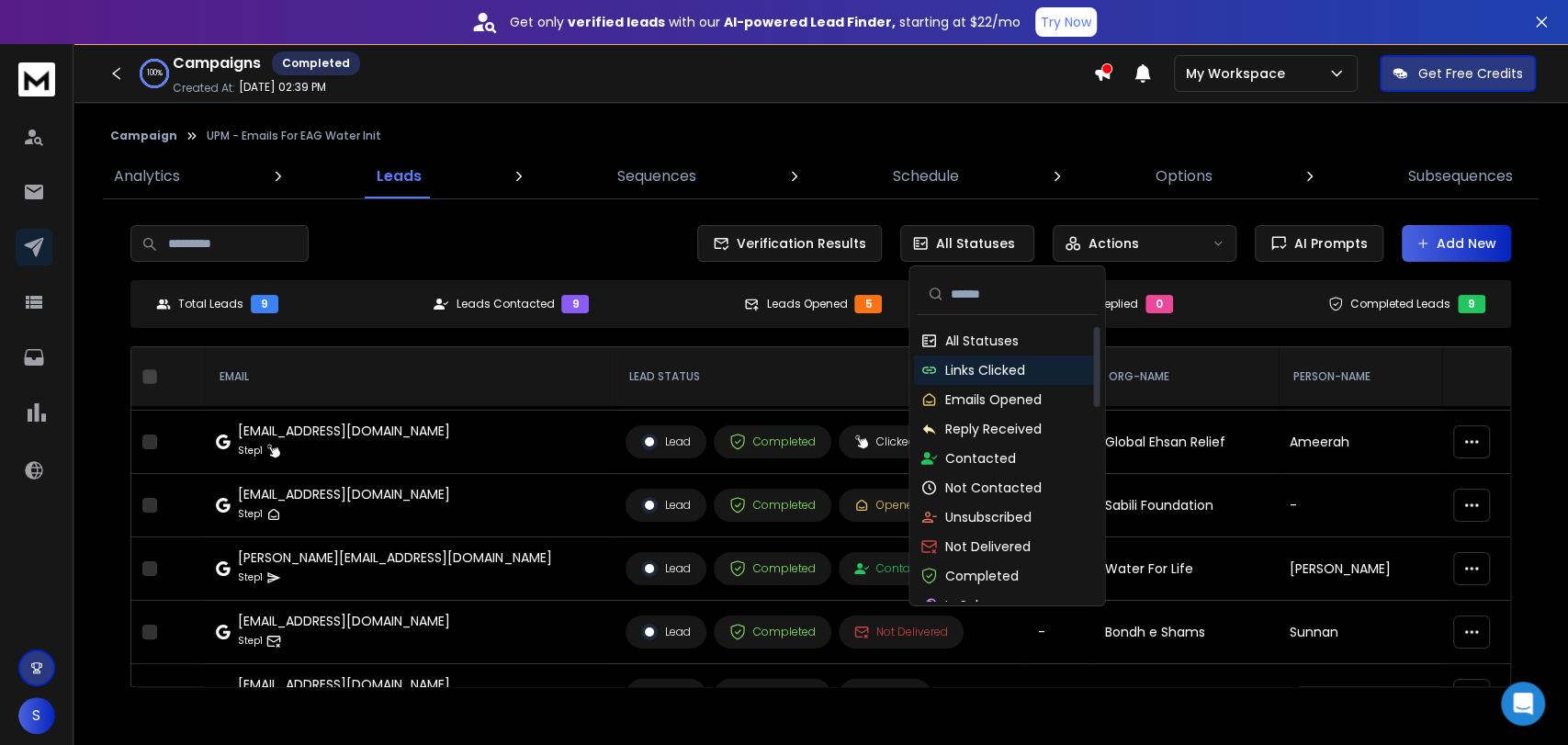
click at [782, 303] on p "Leads Opened" at bounding box center [807, 303] width 81 height 15
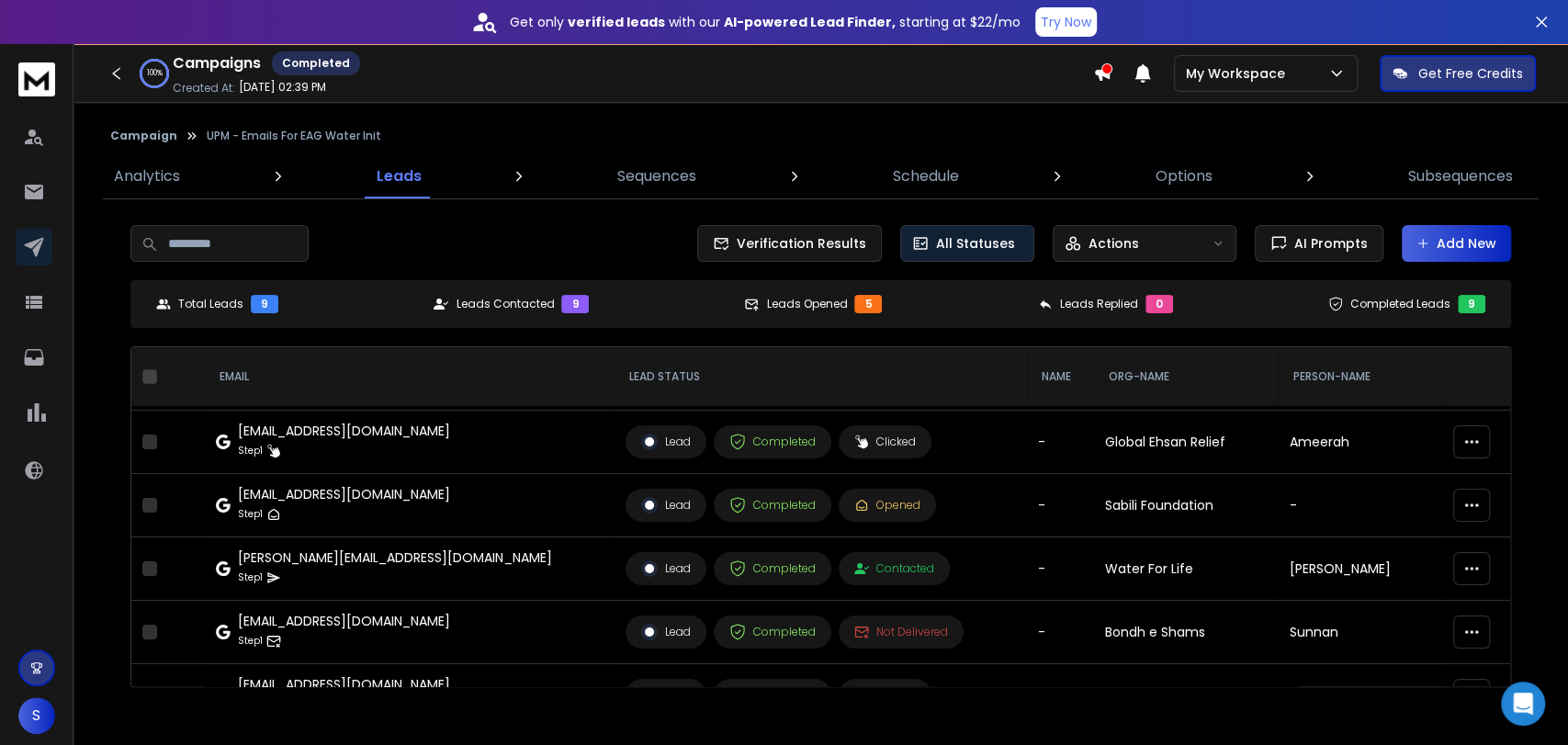
click at [1015, 243] on p "All Statuses" at bounding box center [975, 243] width 79 height 19
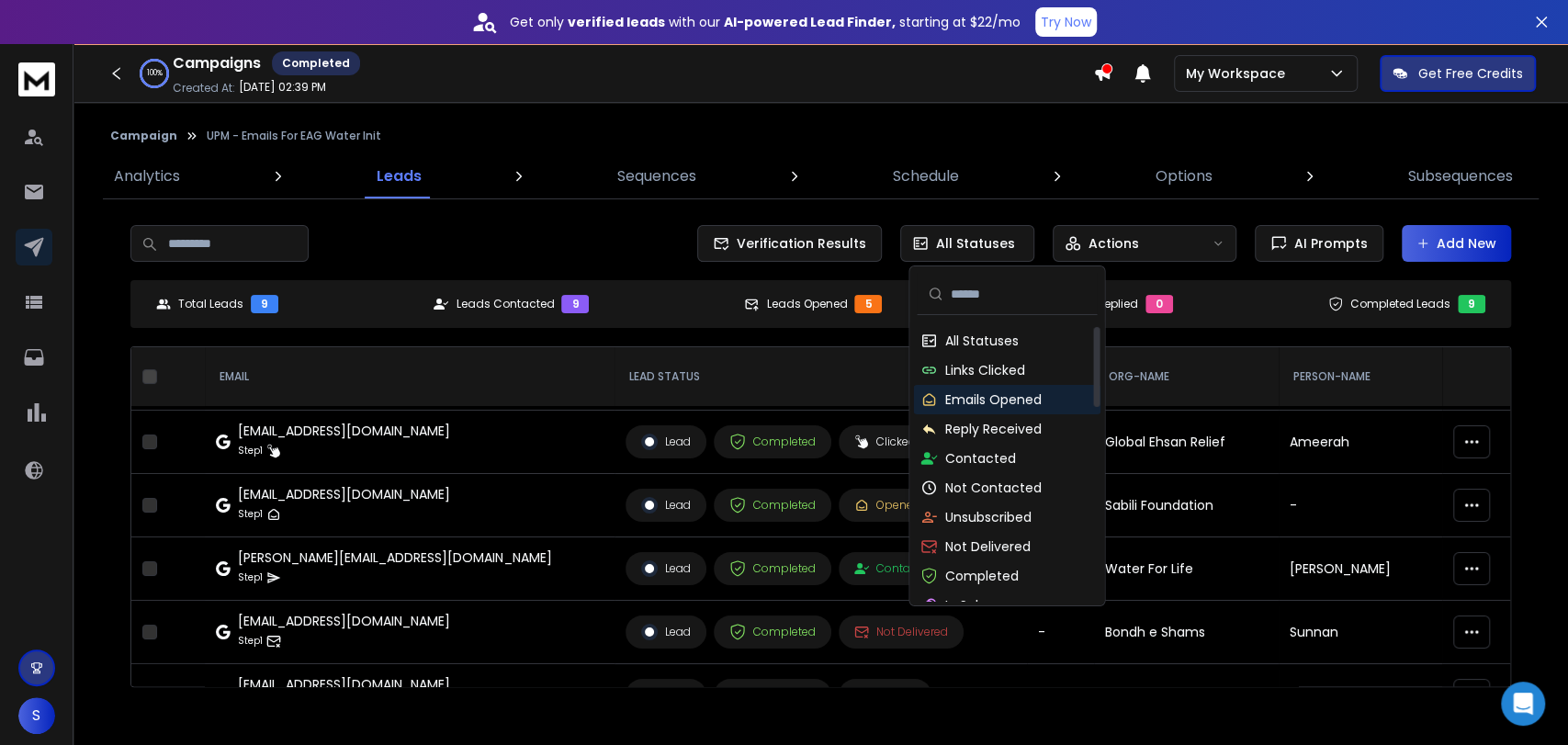
click at [998, 396] on p "Emails Opened" at bounding box center [992, 399] width 97 height 19
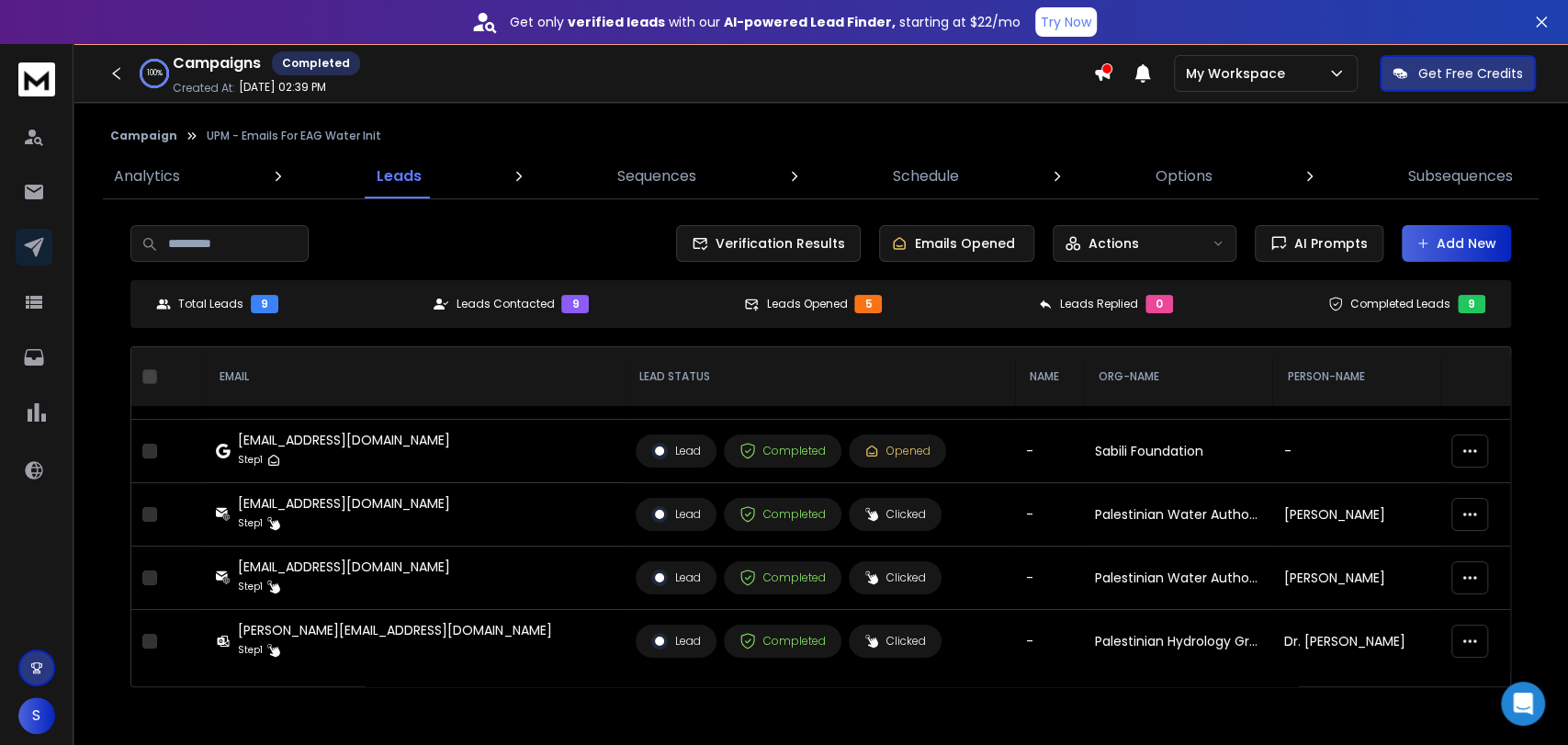
scroll to position [51, 0]
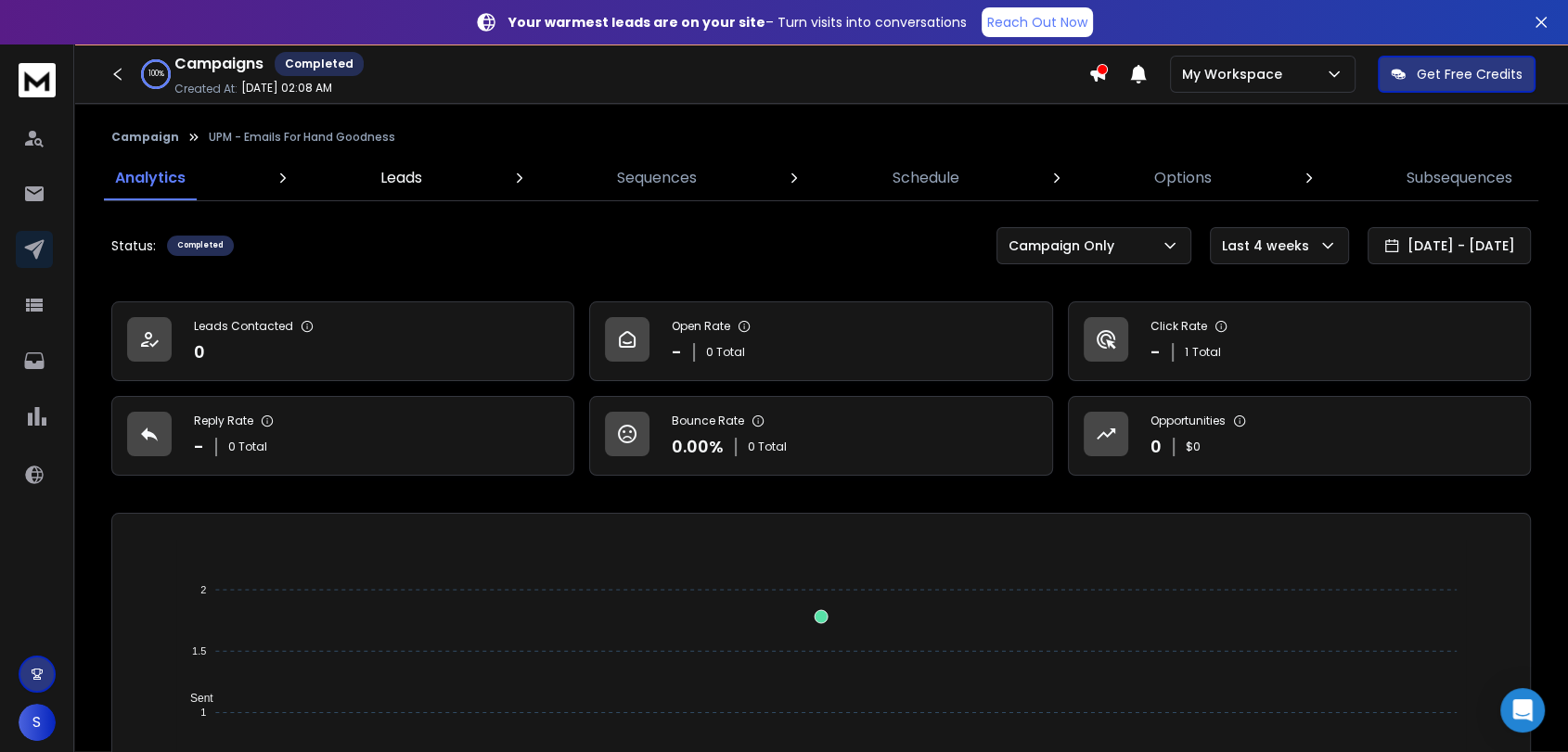
click at [415, 200] on link "Leads" at bounding box center [401, 178] width 64 height 44
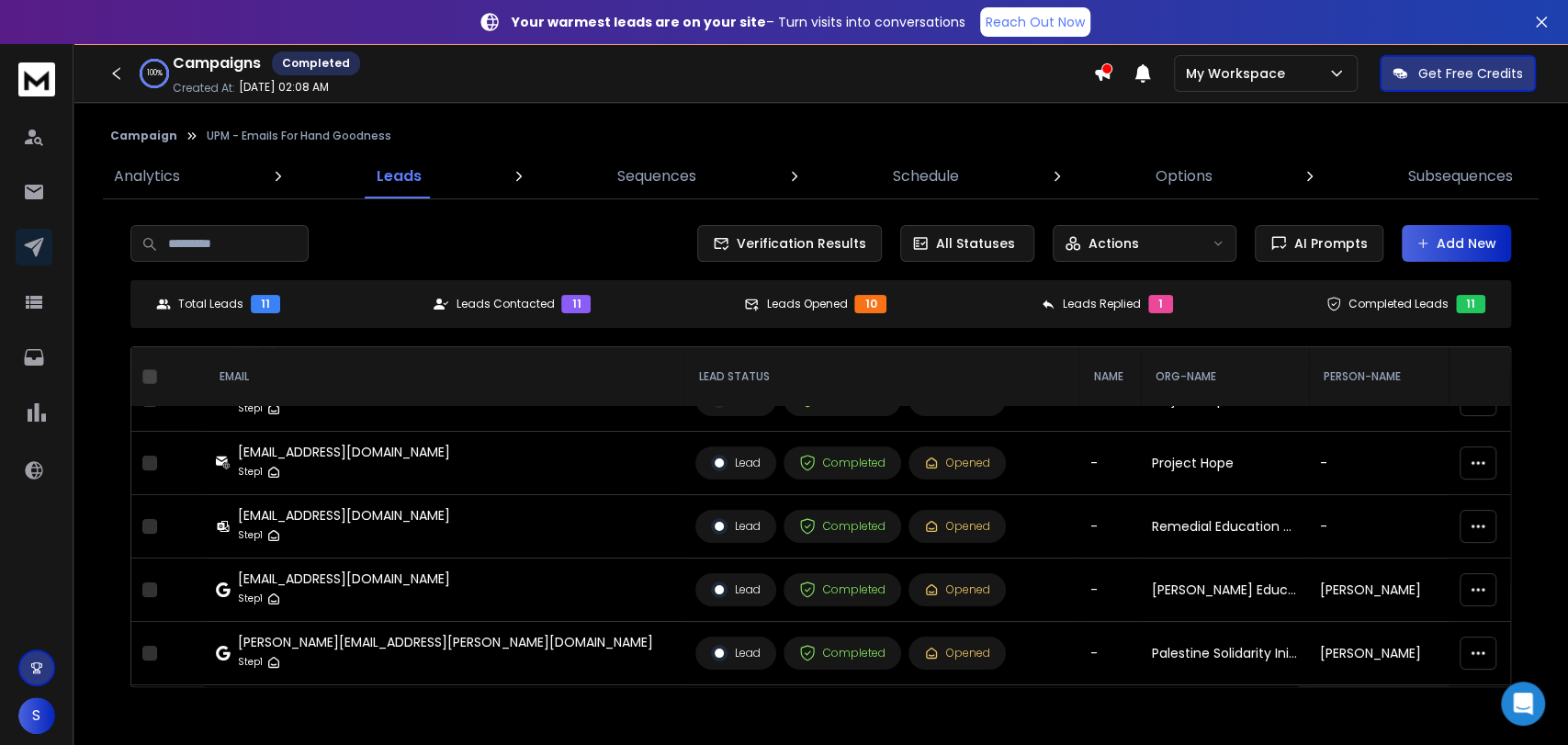
scroll to position [249, 0]
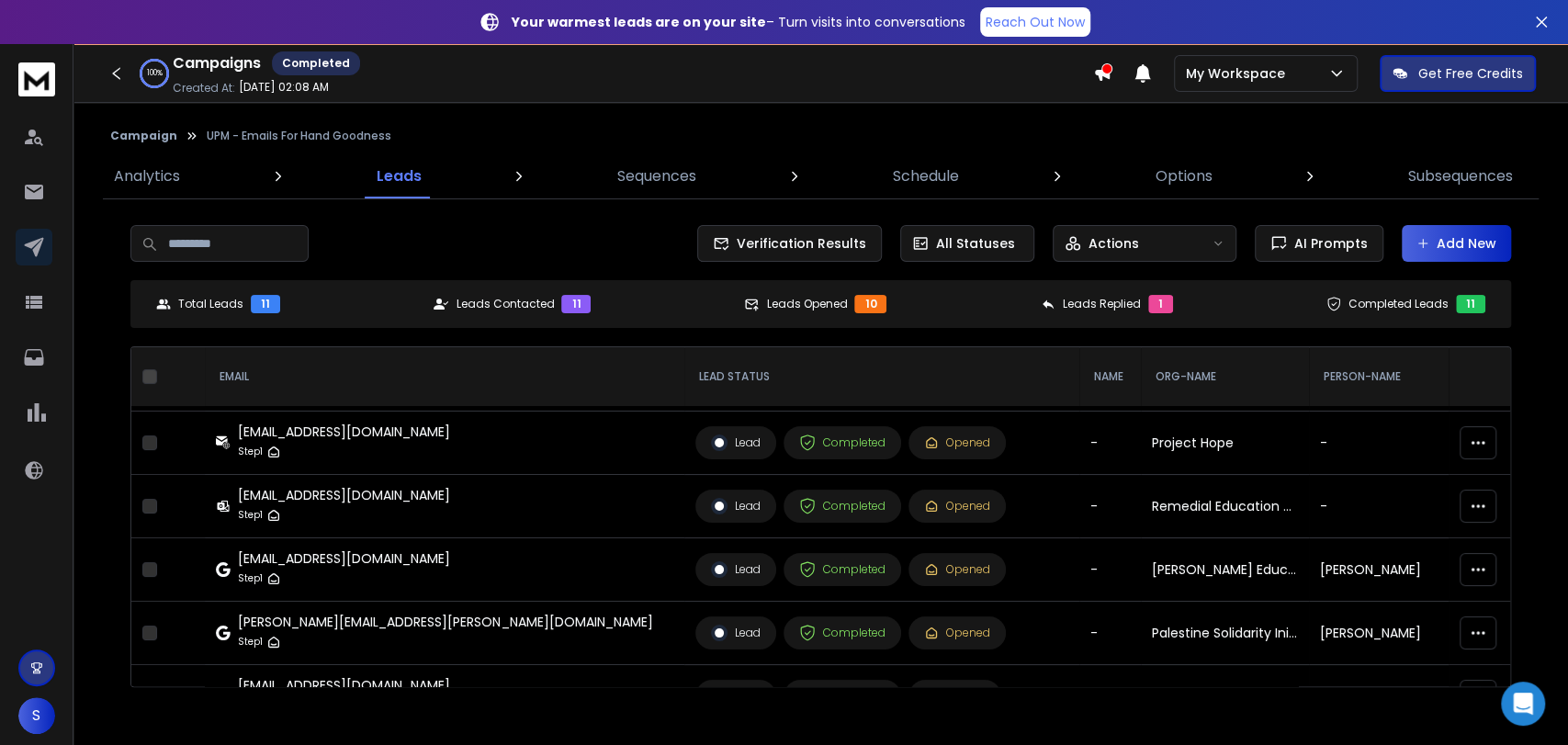
click at [801, 303] on p "Leads Opened" at bounding box center [807, 303] width 81 height 15
click at [863, 308] on div "10" at bounding box center [870, 303] width 32 height 19
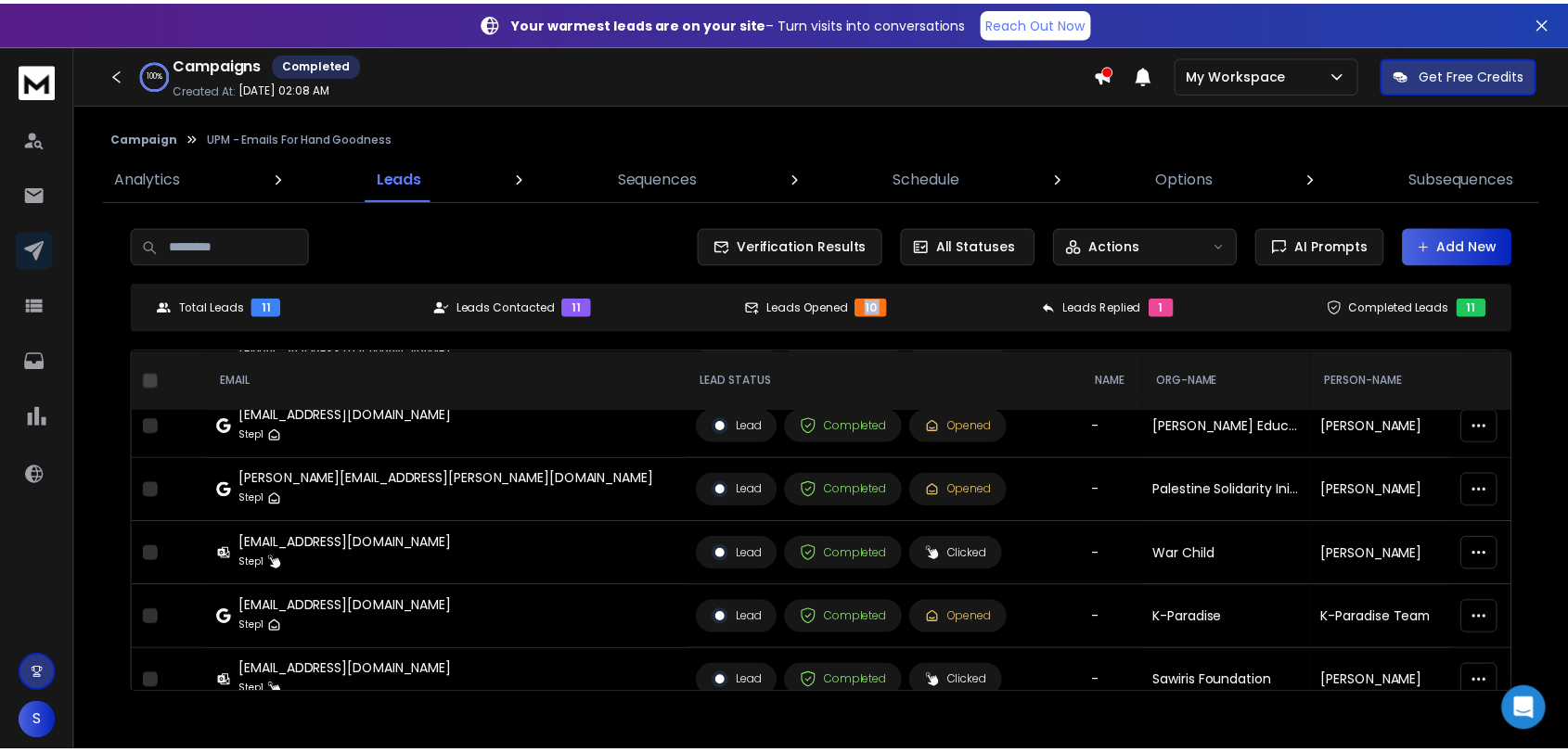
scroll to position [434, 0]
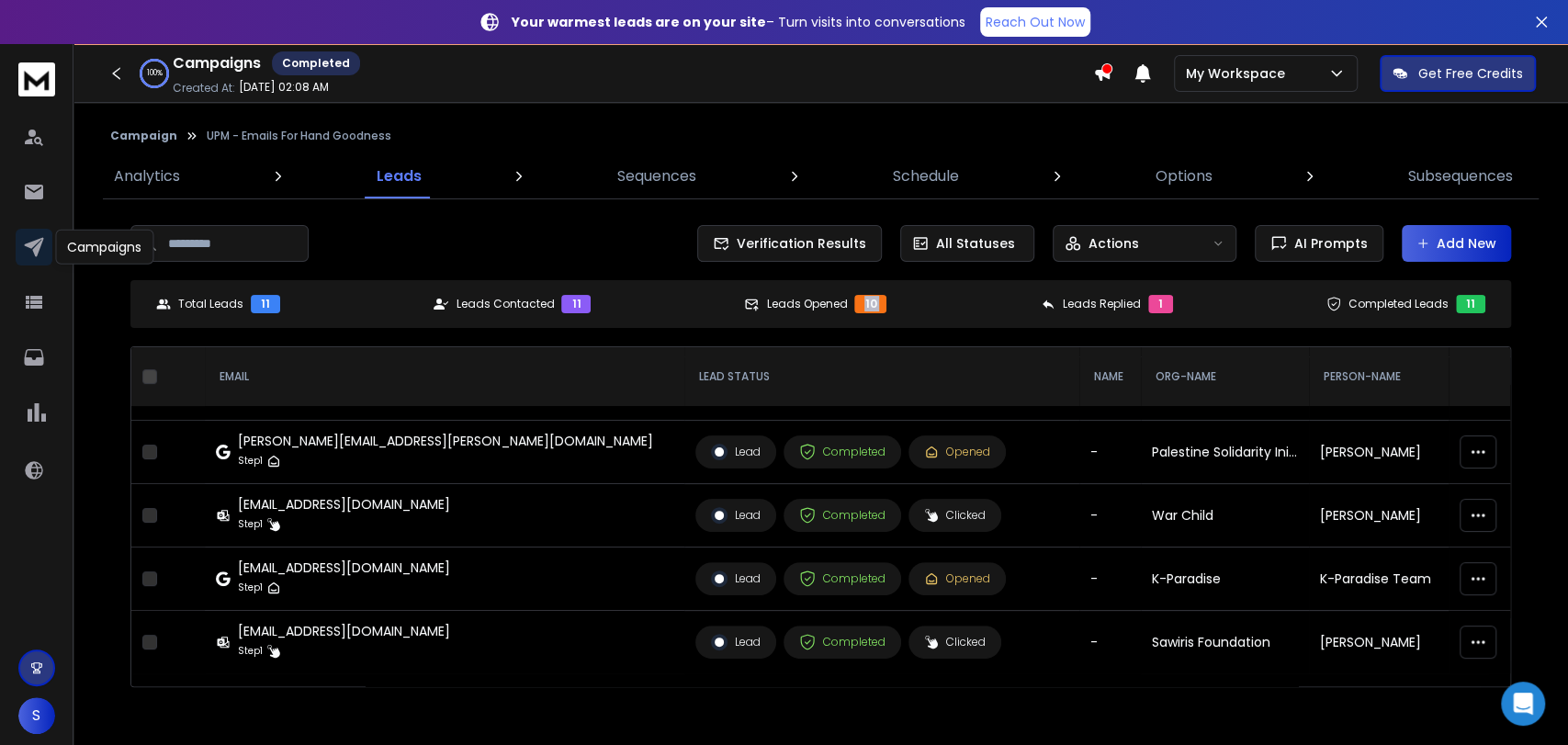
click at [42, 252] on icon at bounding box center [33, 247] width 23 height 23
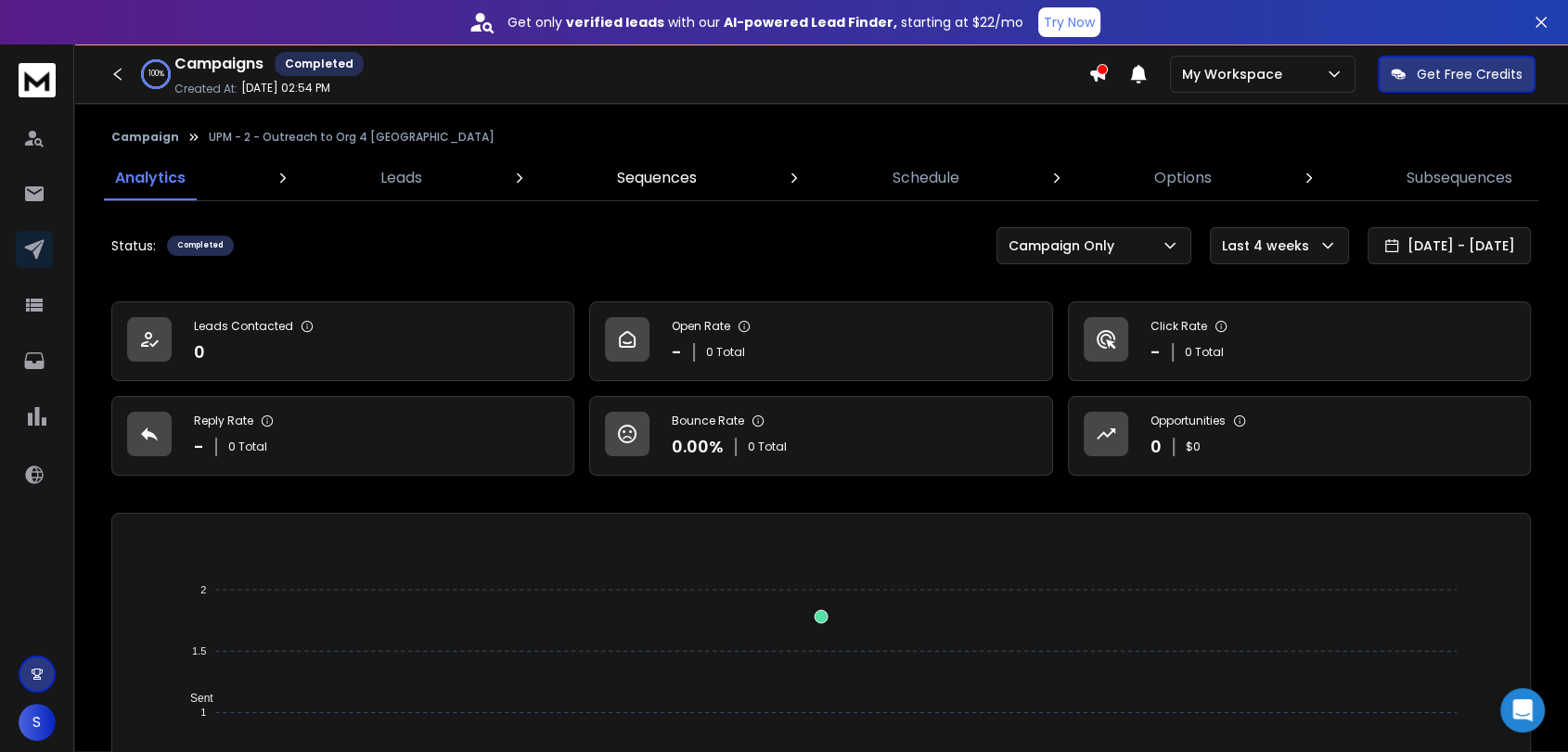
click at [645, 181] on p "Sequences" at bounding box center [656, 178] width 80 height 23
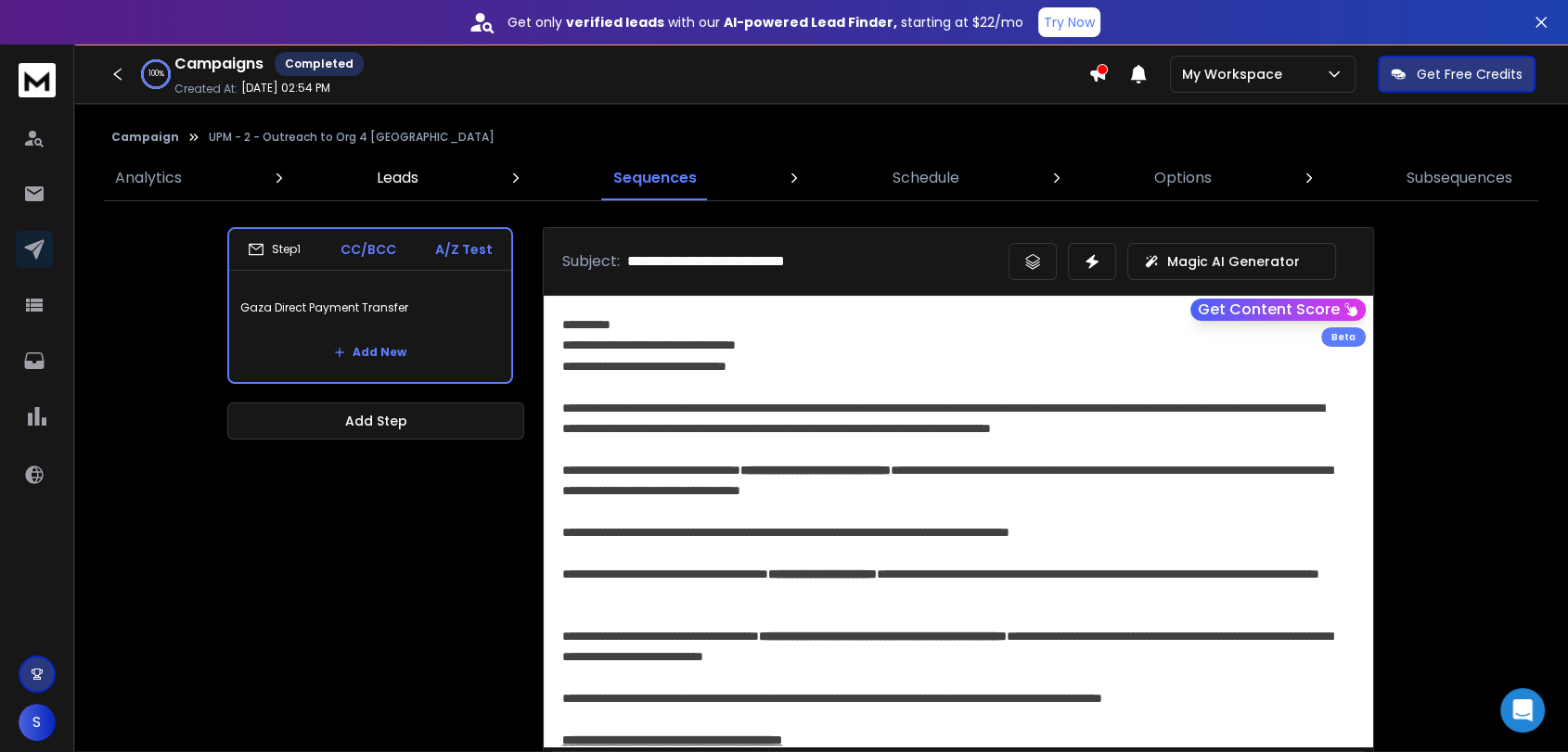
click at [406, 190] on link "Leads" at bounding box center [397, 178] width 64 height 44
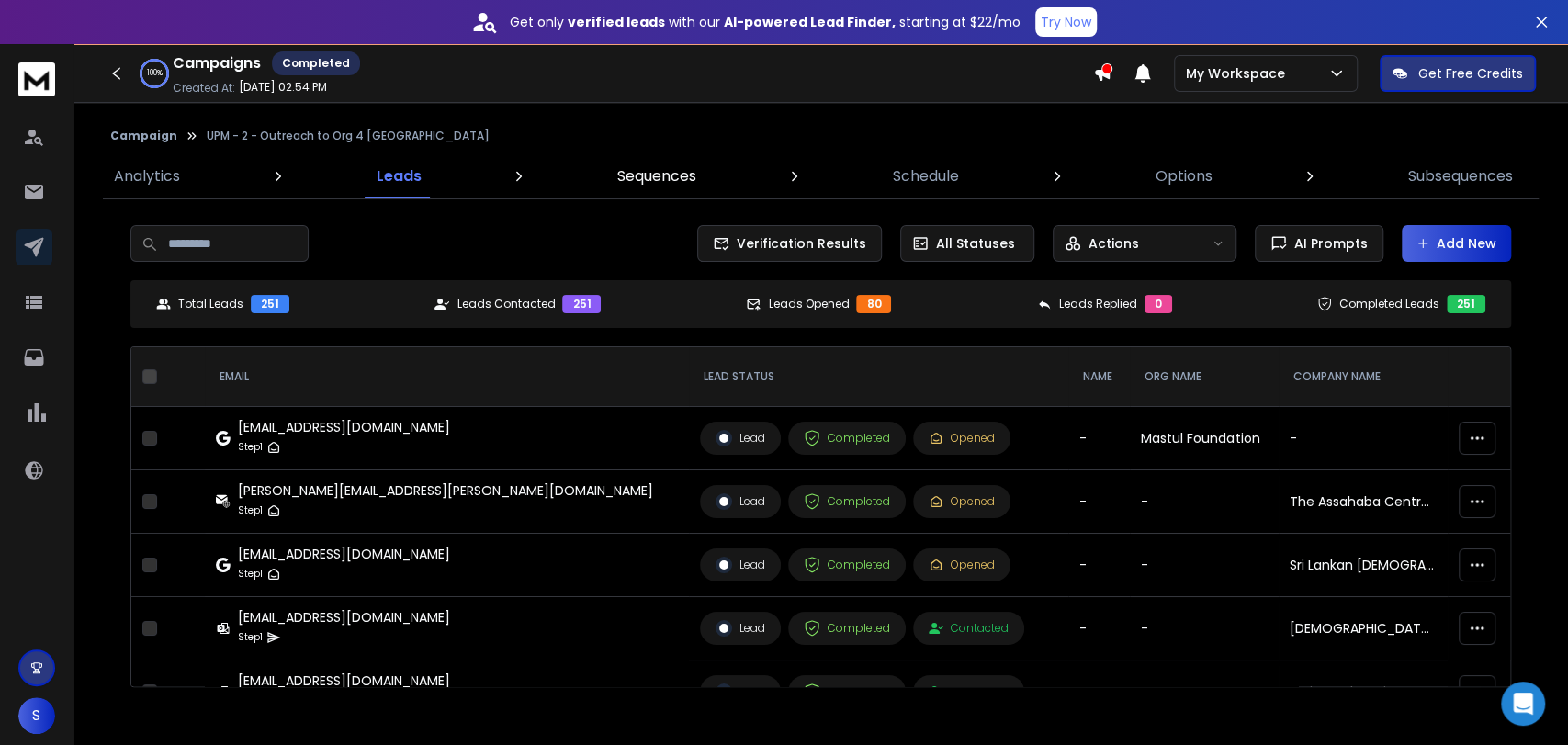
click at [647, 184] on p "Sequences" at bounding box center [657, 176] width 79 height 23
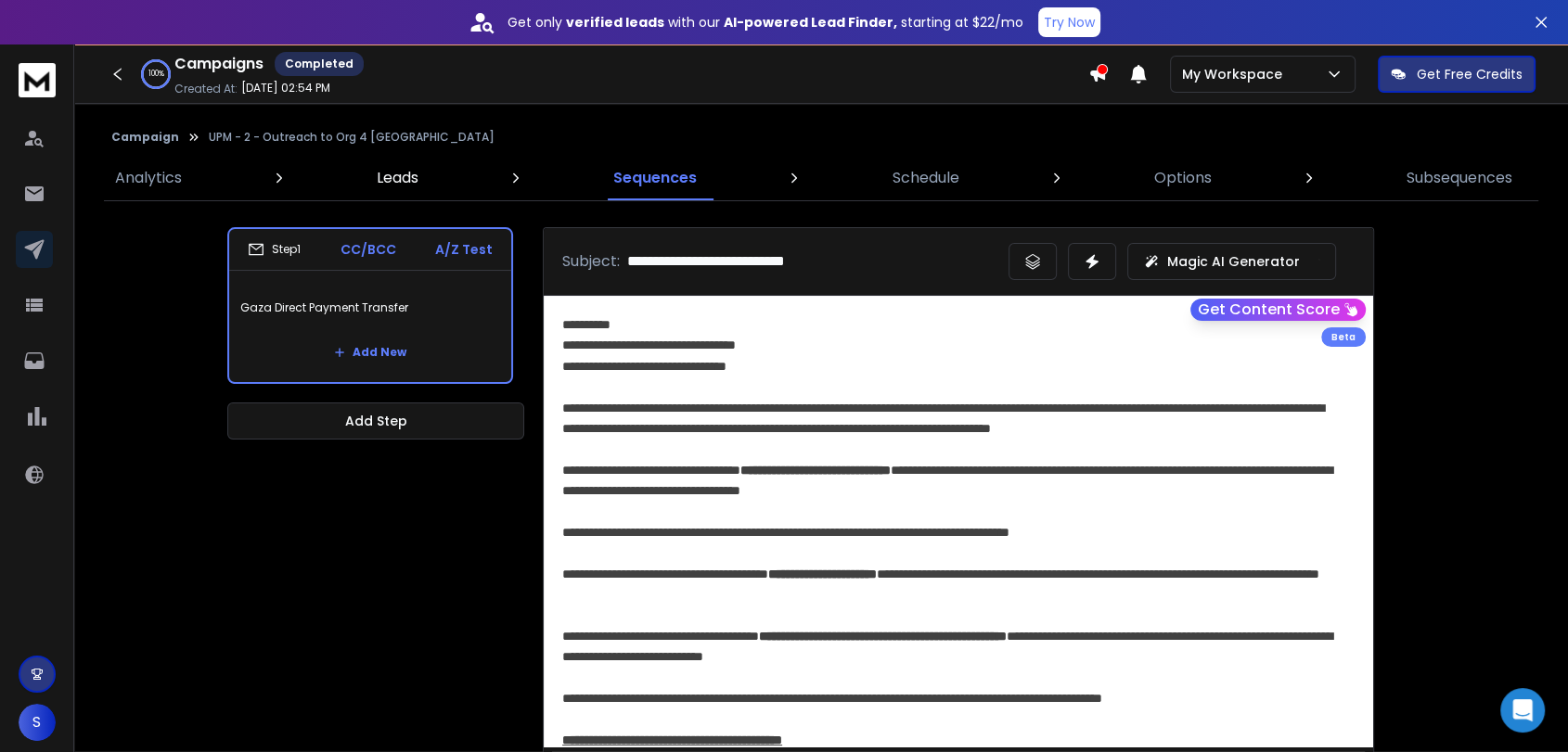
click at [392, 190] on link "Leads" at bounding box center [397, 178] width 64 height 44
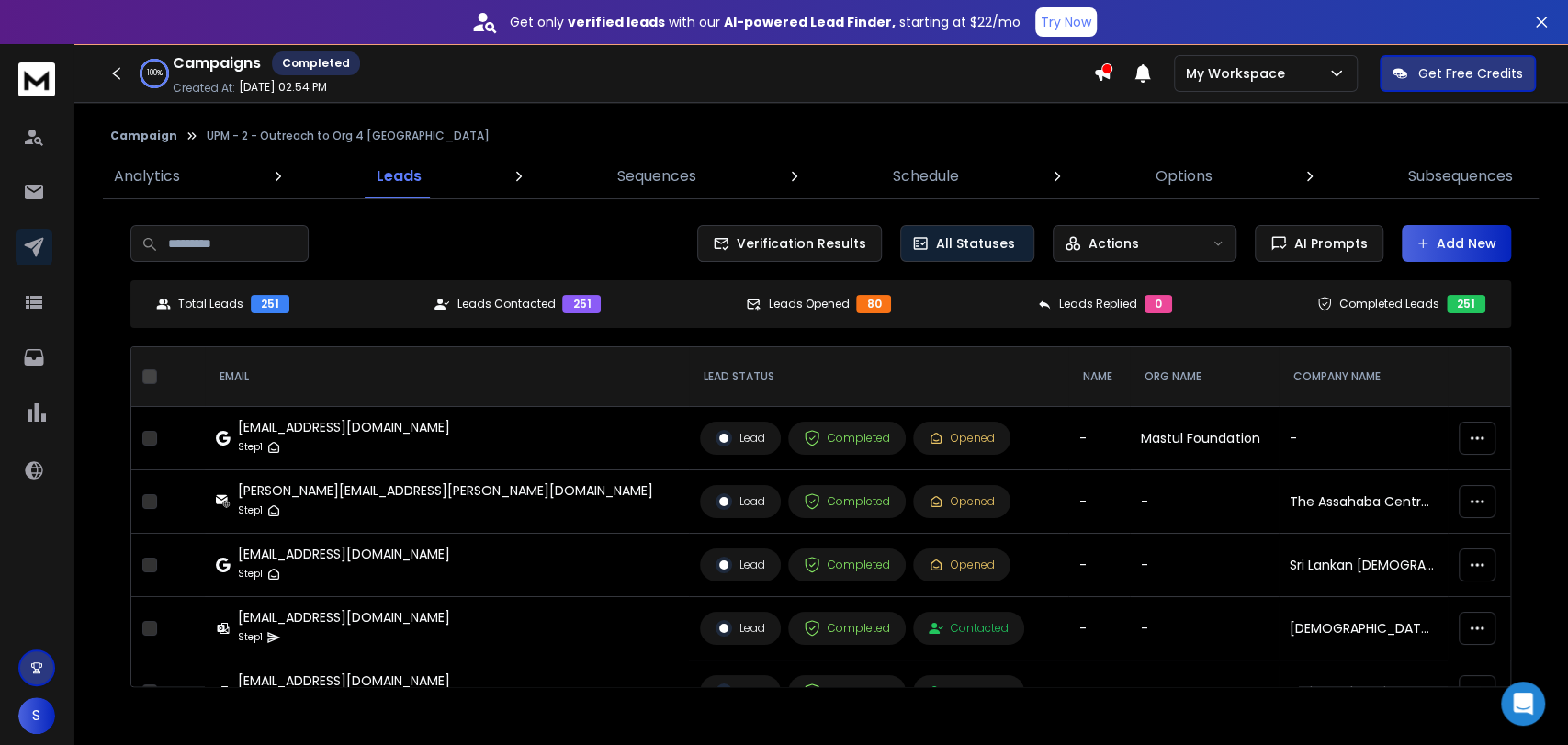
click at [958, 238] on p "All Statuses" at bounding box center [975, 243] width 79 height 19
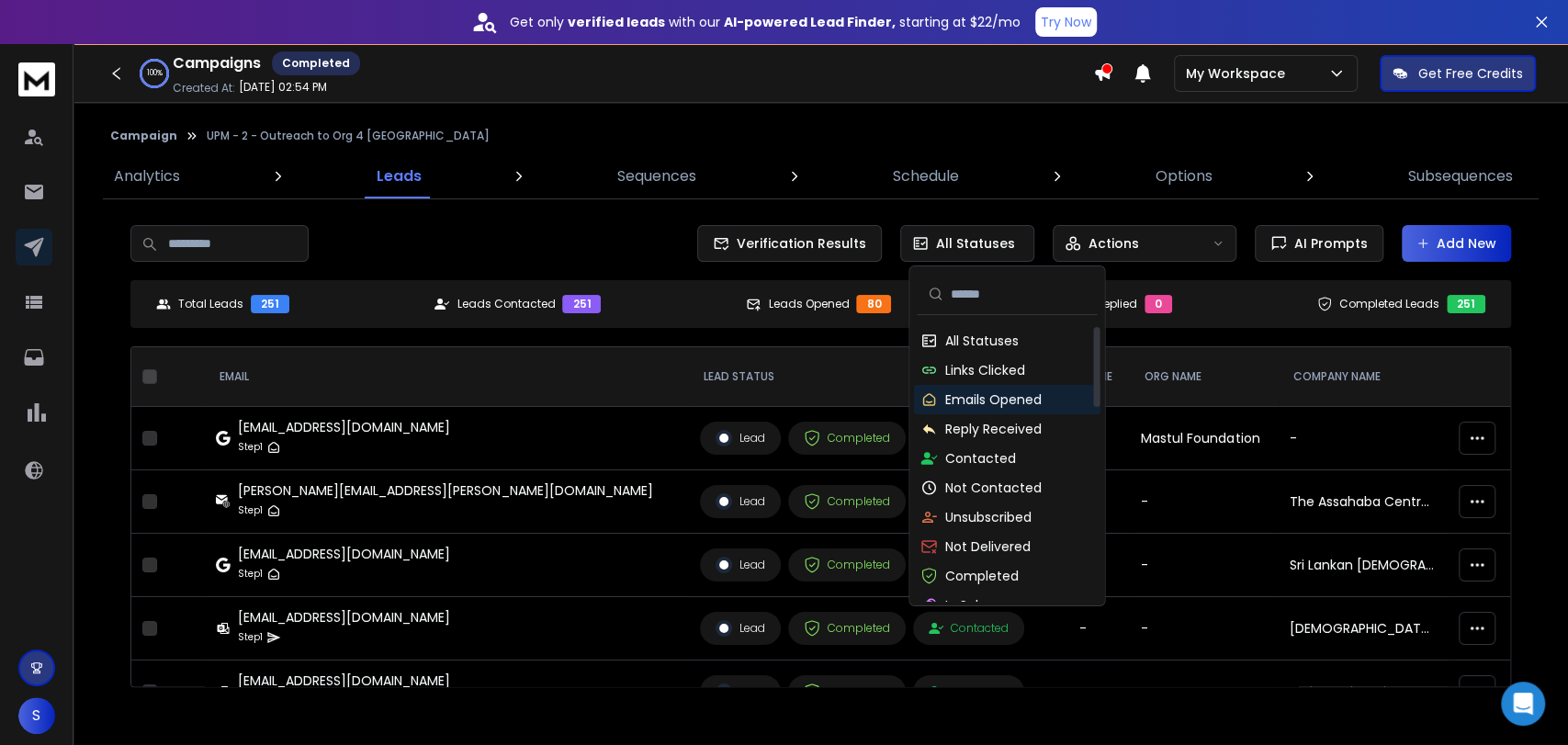
click at [993, 398] on p "Emails Opened" at bounding box center [992, 399] width 97 height 19
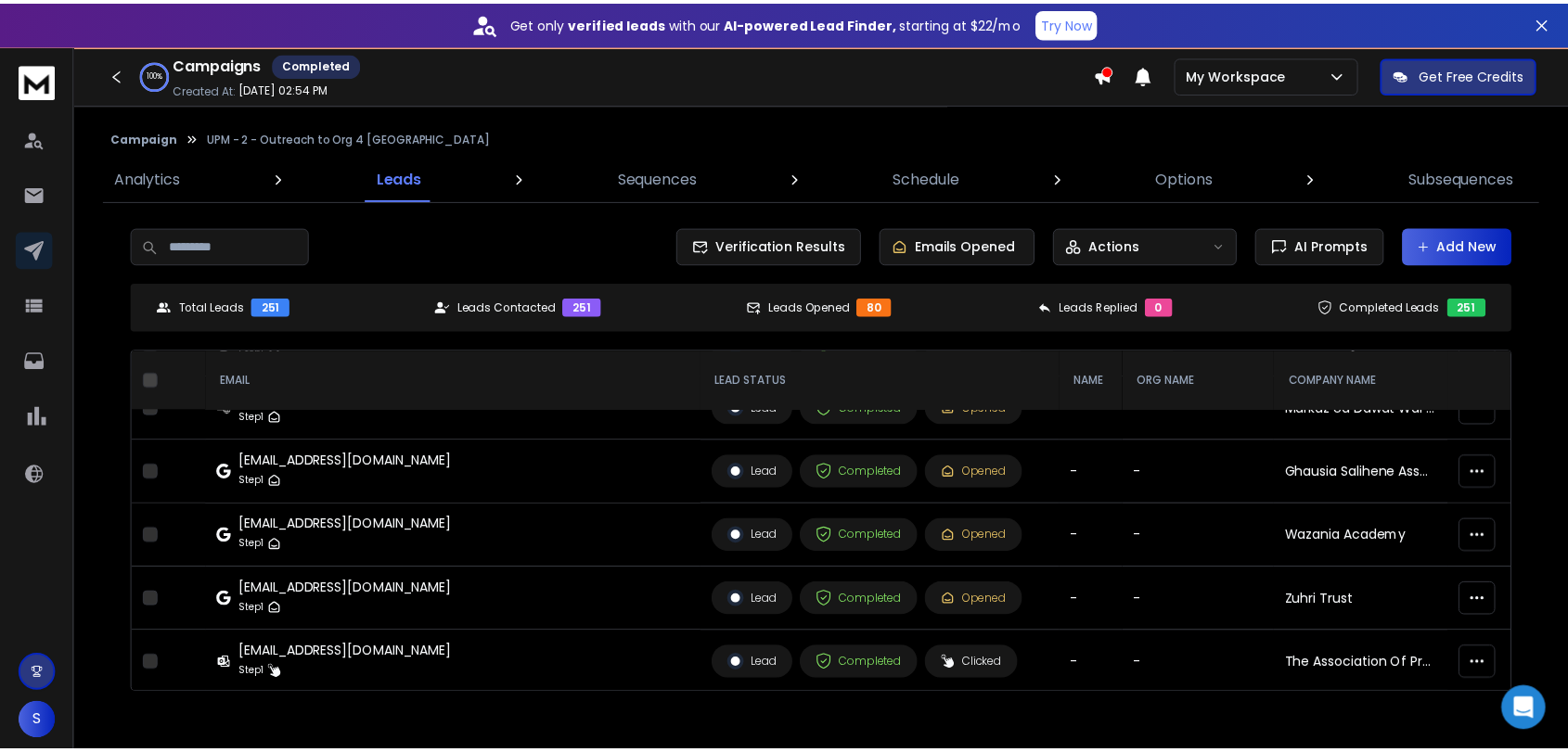
scroll to position [3645, 0]
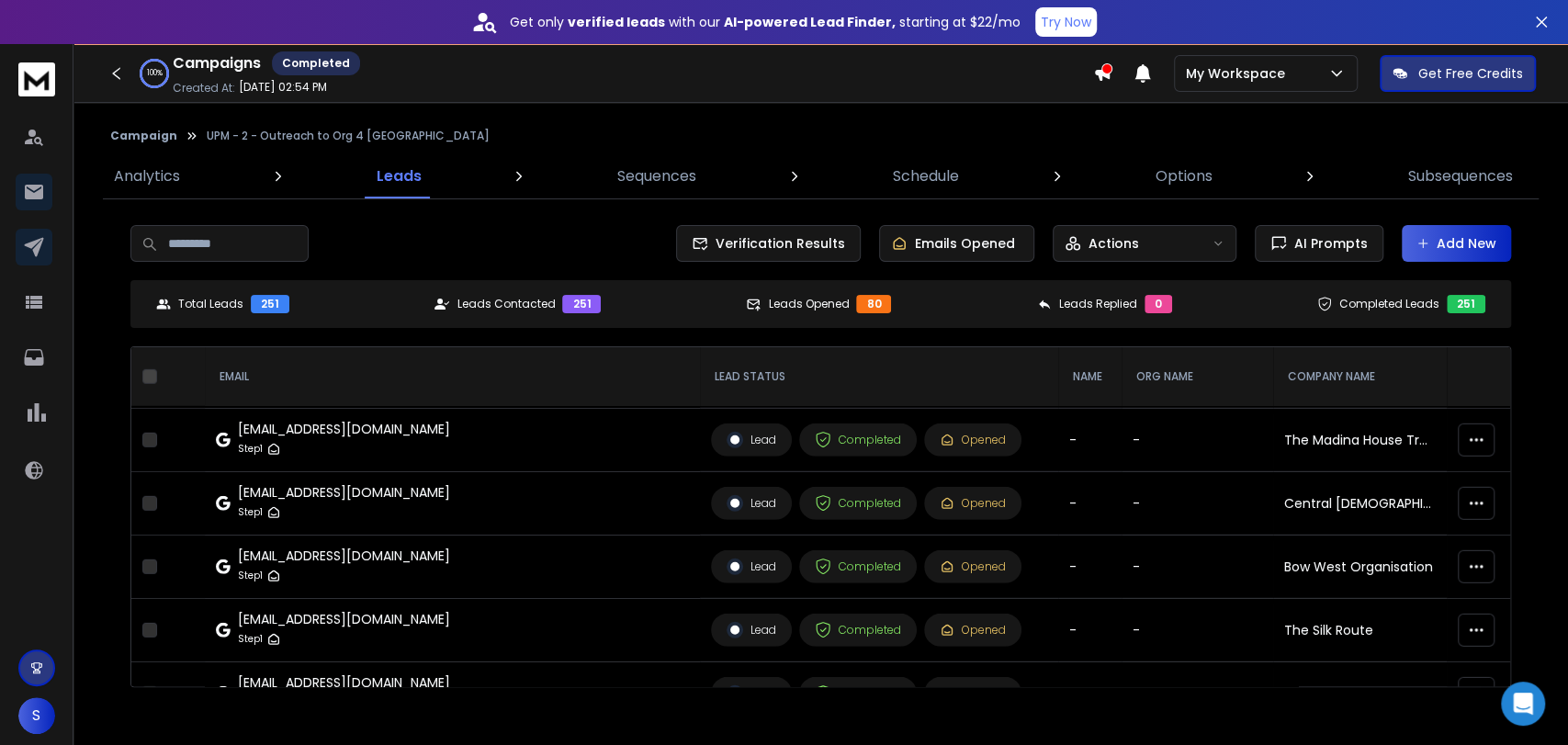
click at [37, 191] on icon at bounding box center [33, 192] width 19 height 15
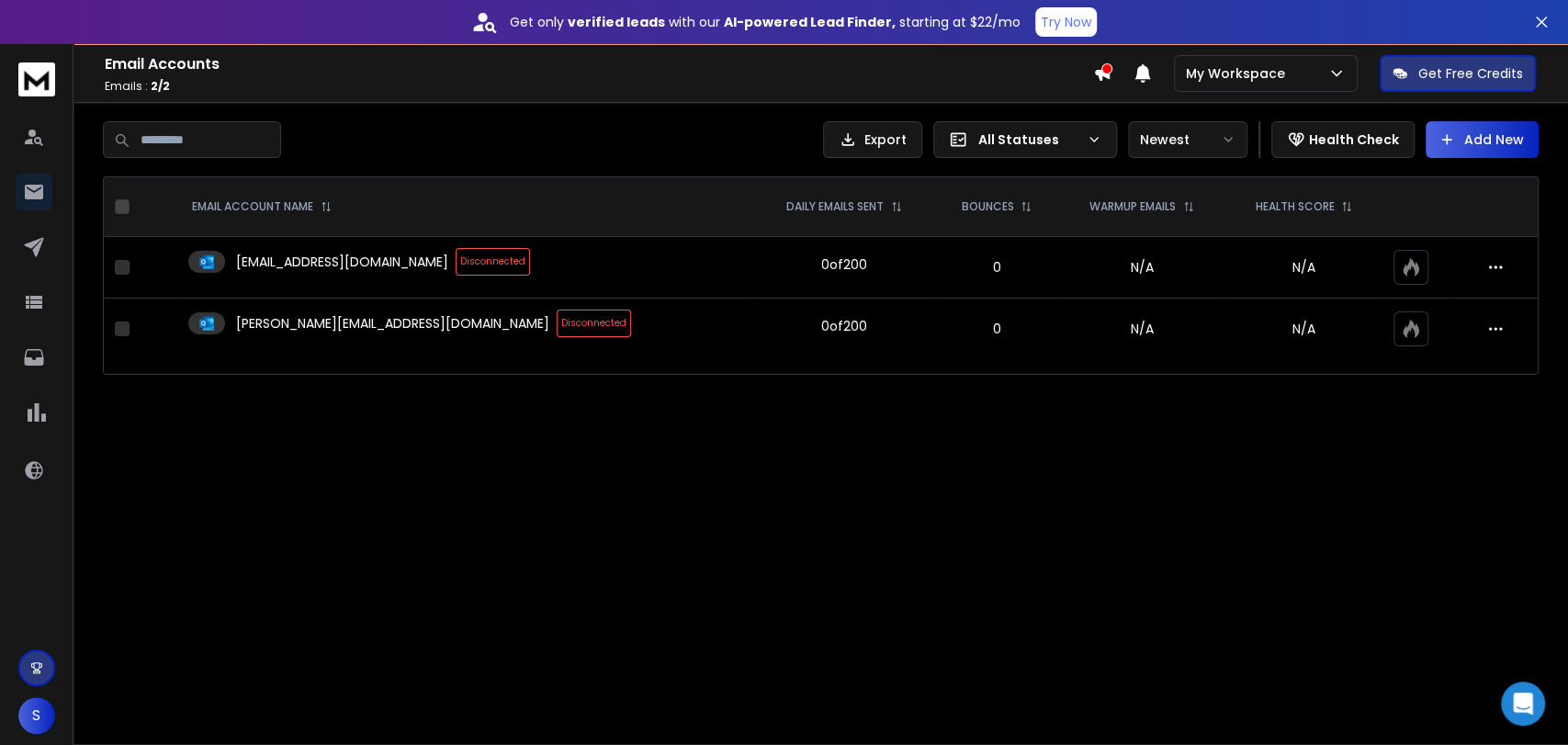
click at [1476, 149] on button "Add New" at bounding box center [1482, 140] width 113 height 37
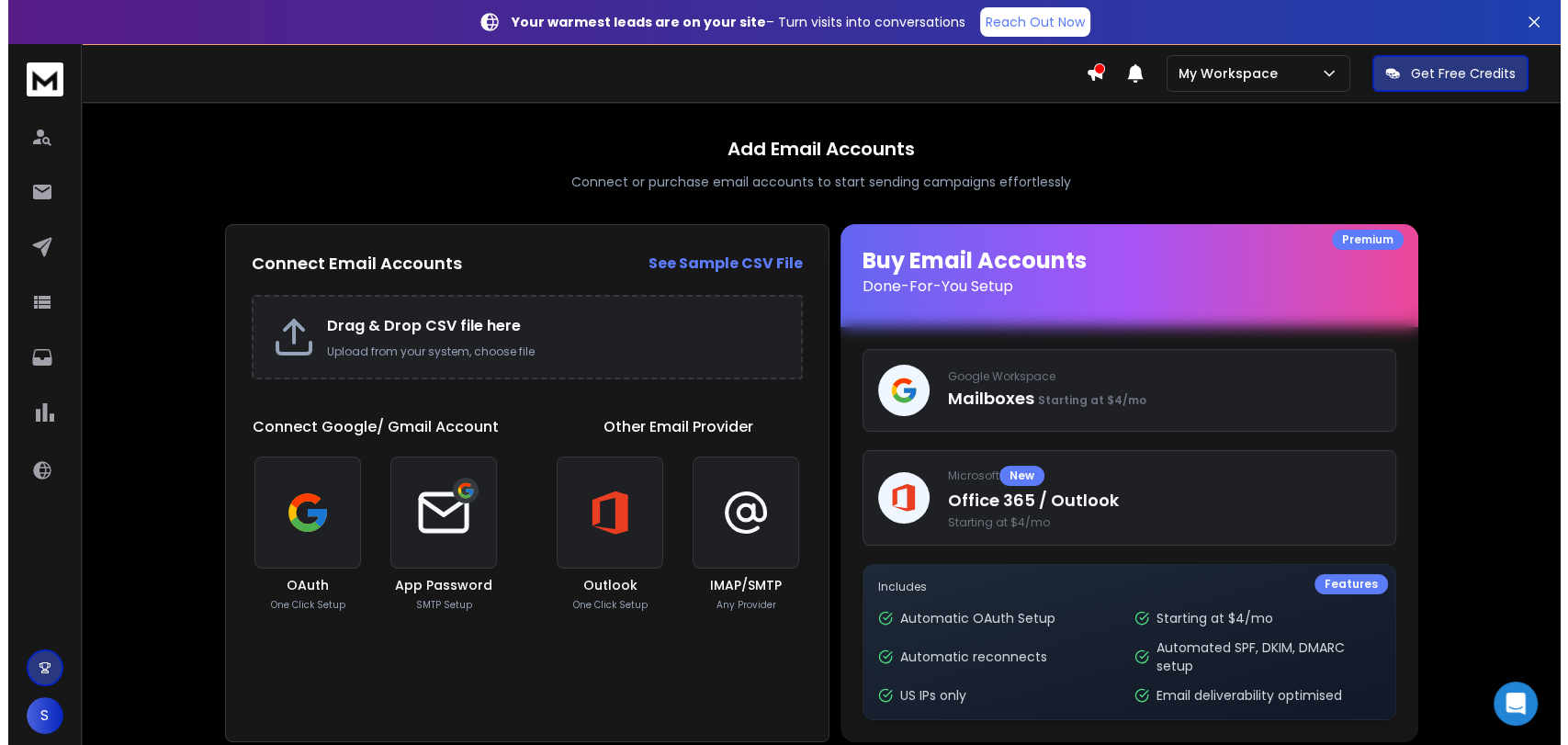
scroll to position [33, 0]
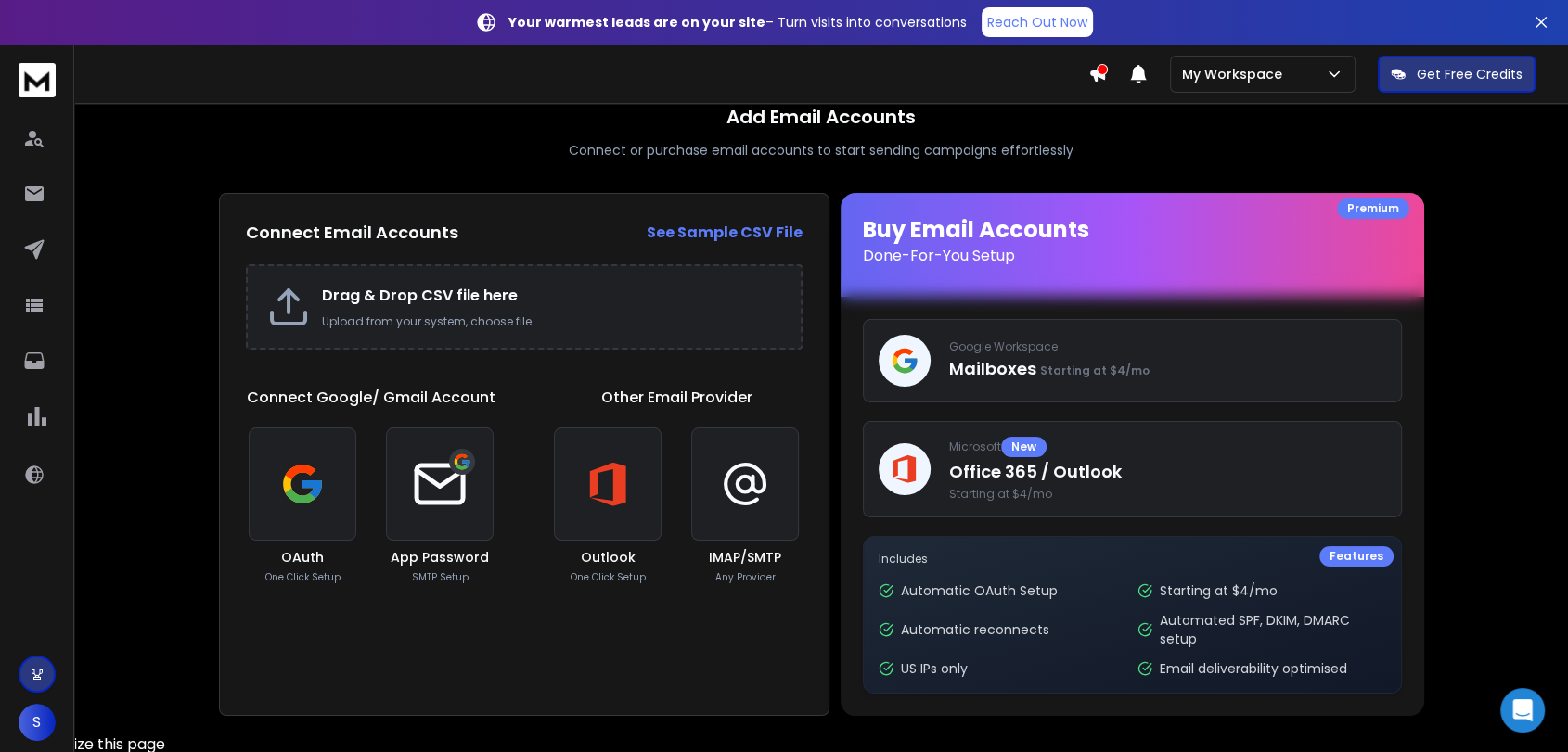
click at [713, 522] on div at bounding box center [744, 484] width 108 height 113
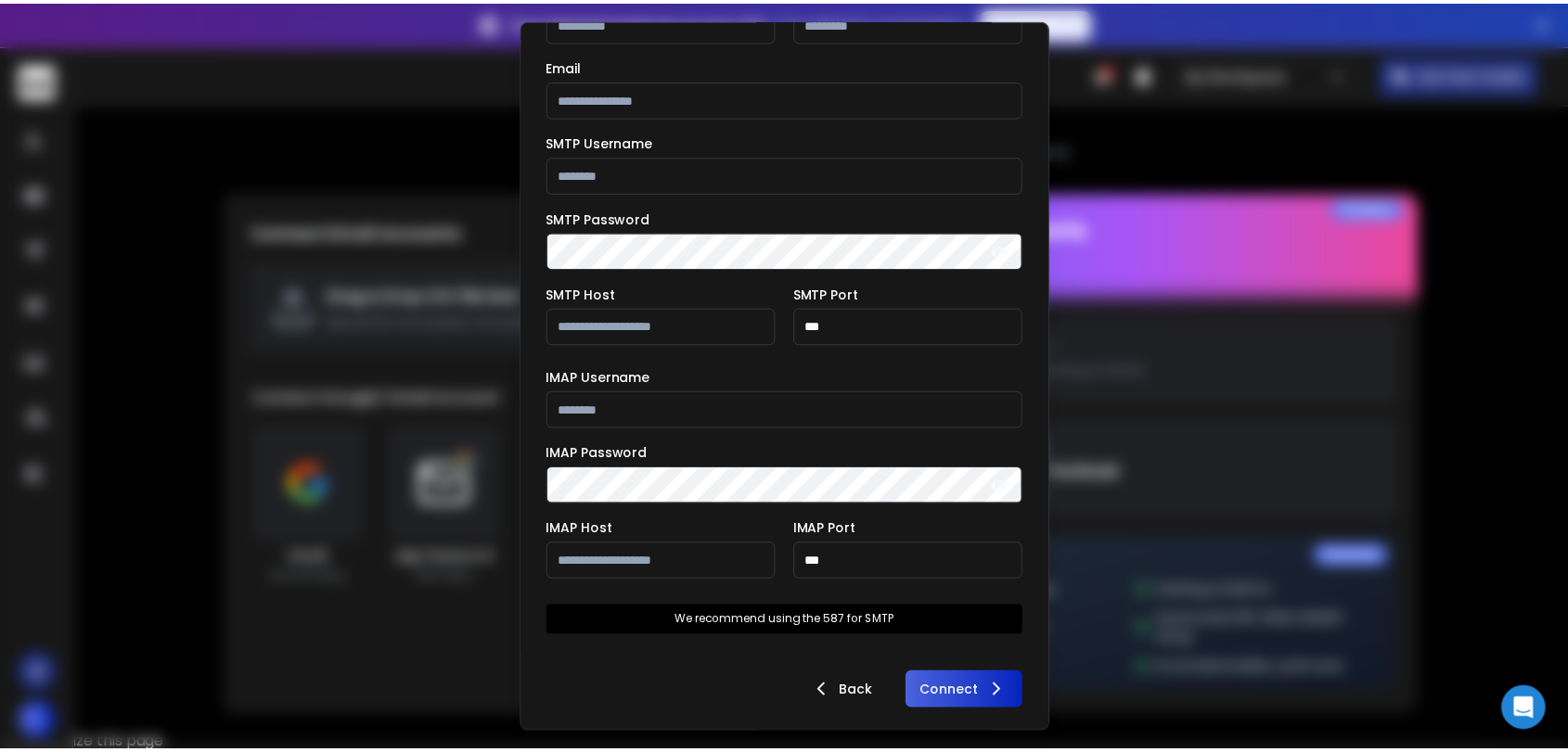
scroll to position [0, 0]
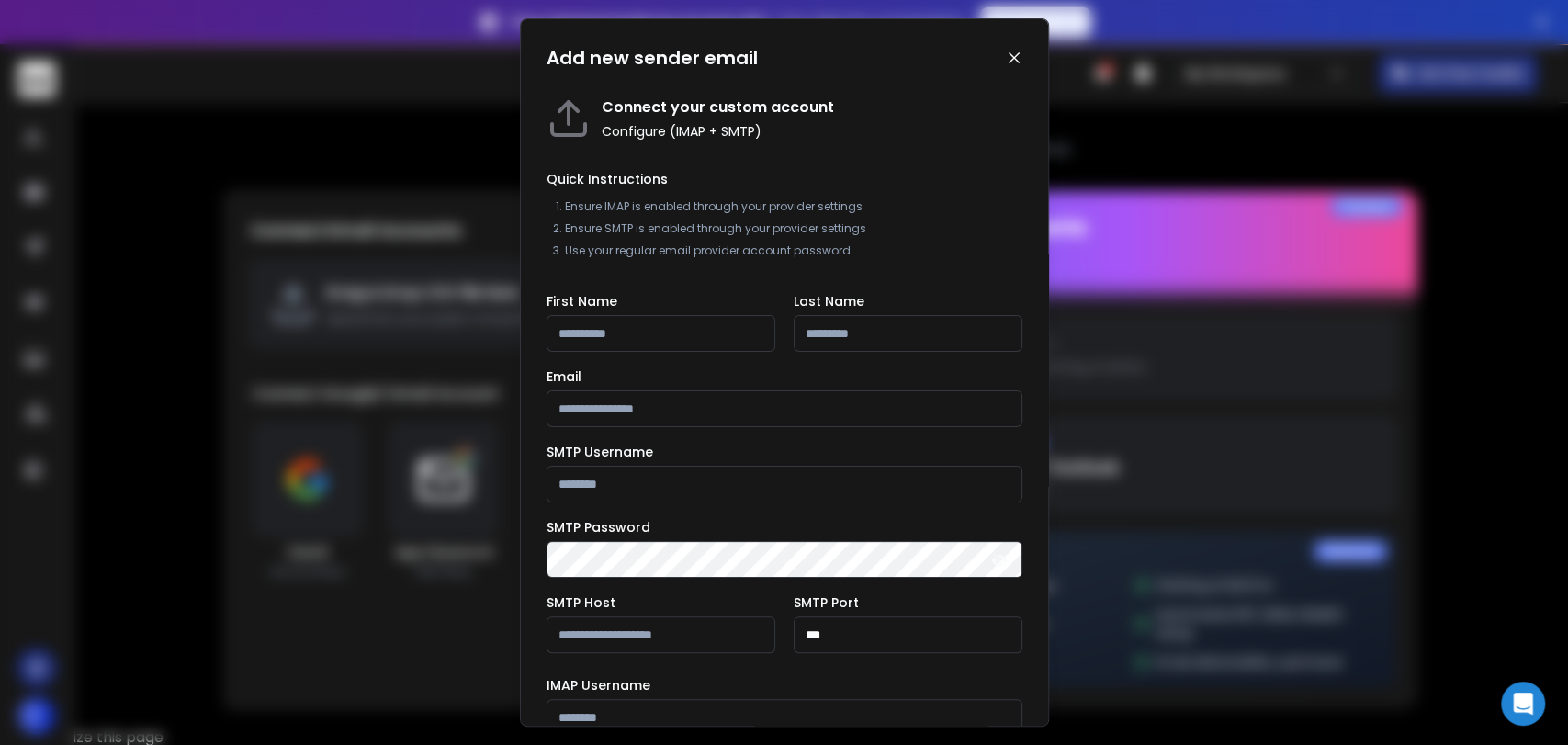
click at [1022, 64] on icon at bounding box center [1014, 58] width 17 height 17
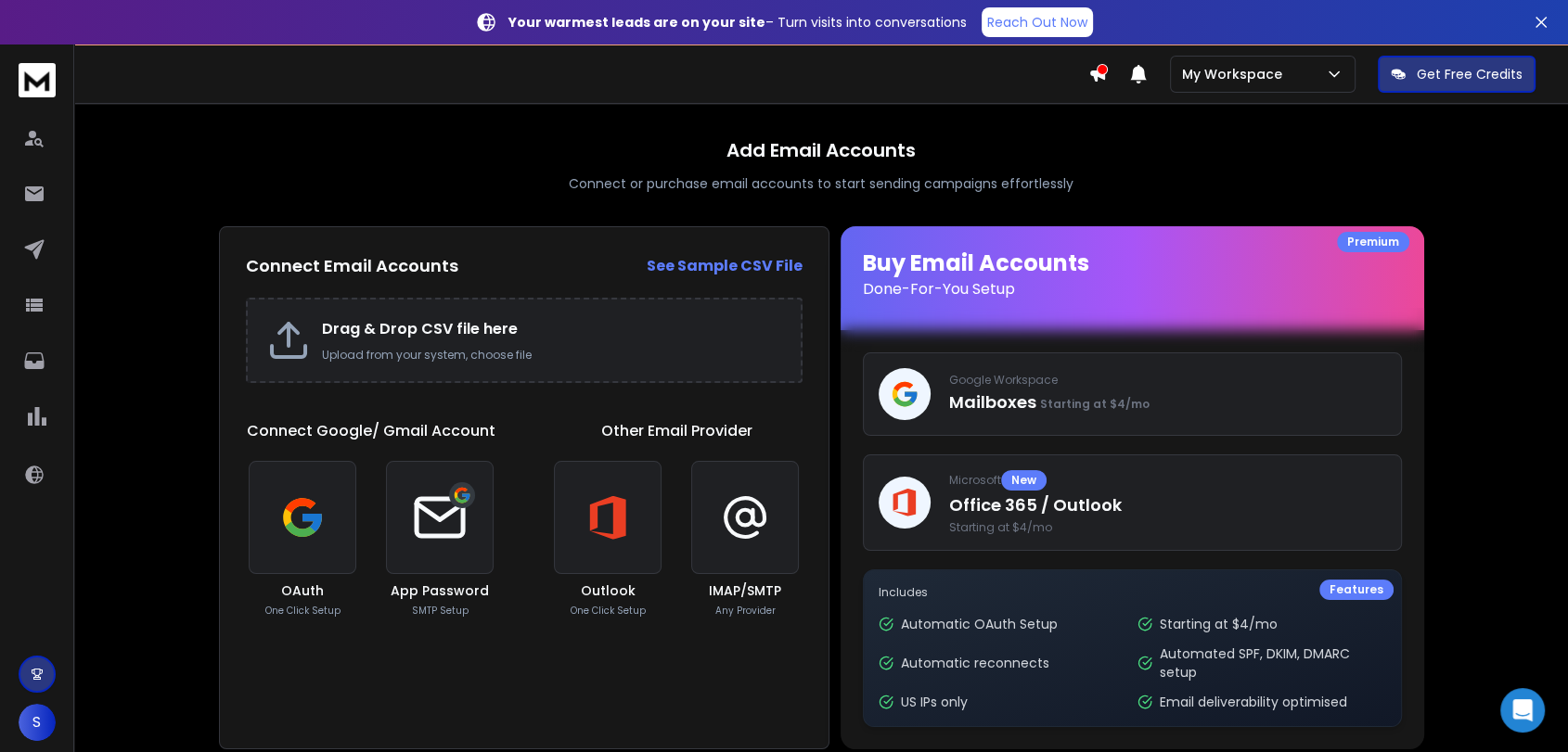
click at [728, 32] on div "Your warmest leads are on your site – Turn visits into conversations" at bounding box center [721, 22] width 491 height 23
drag, startPoint x: 728, startPoint y: 32, endPoint x: 1073, endPoint y: -1, distance: 346.6
click at [1073, 0] on div "Your warmest leads are on your site – Turn visits into conversations Reach Out …" at bounding box center [784, 22] width 1568 height 44
click at [1044, 9] on link "Reach Out Now" at bounding box center [1037, 23] width 112 height 30
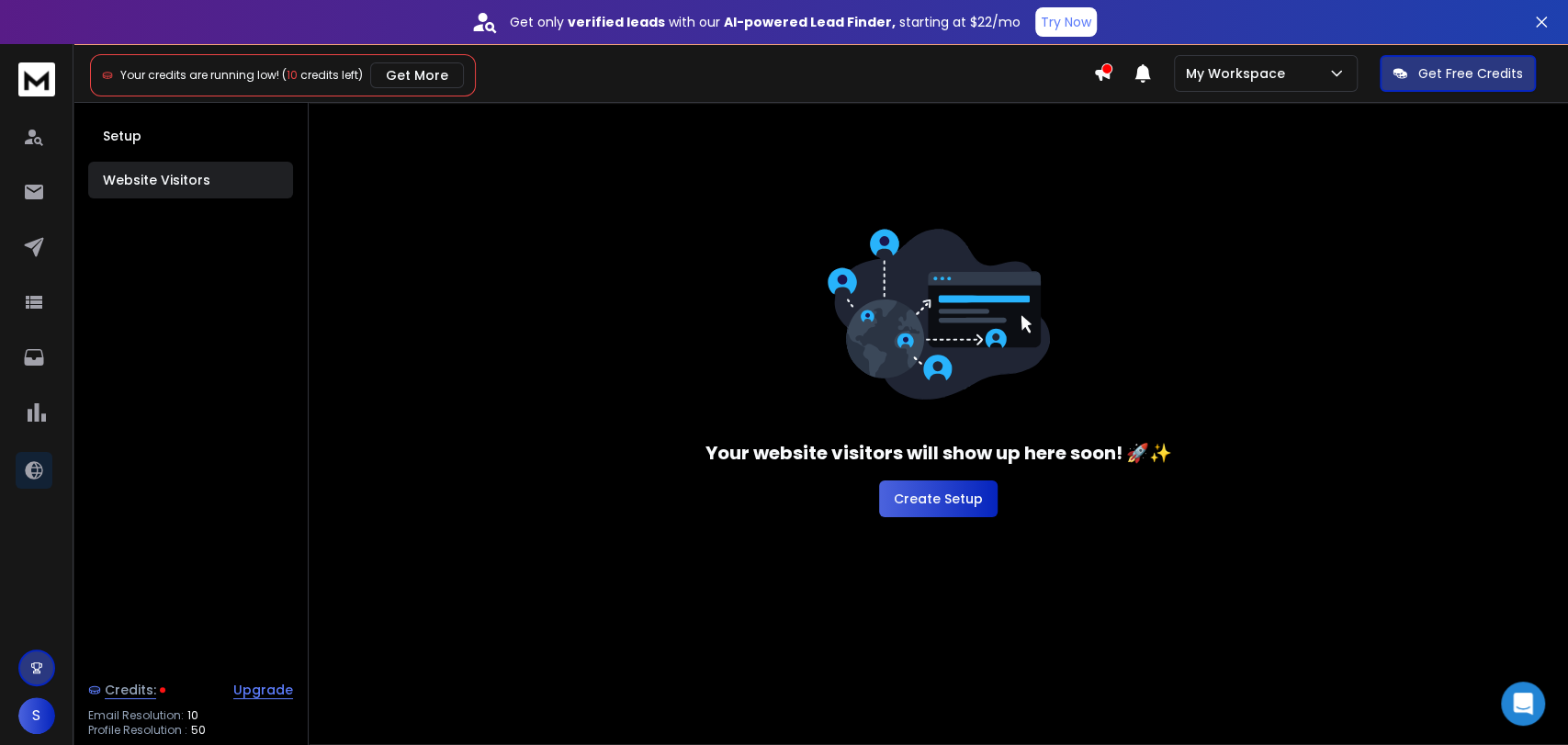
click at [266, 693] on div "Upgrade" at bounding box center [262, 689] width 60 height 19
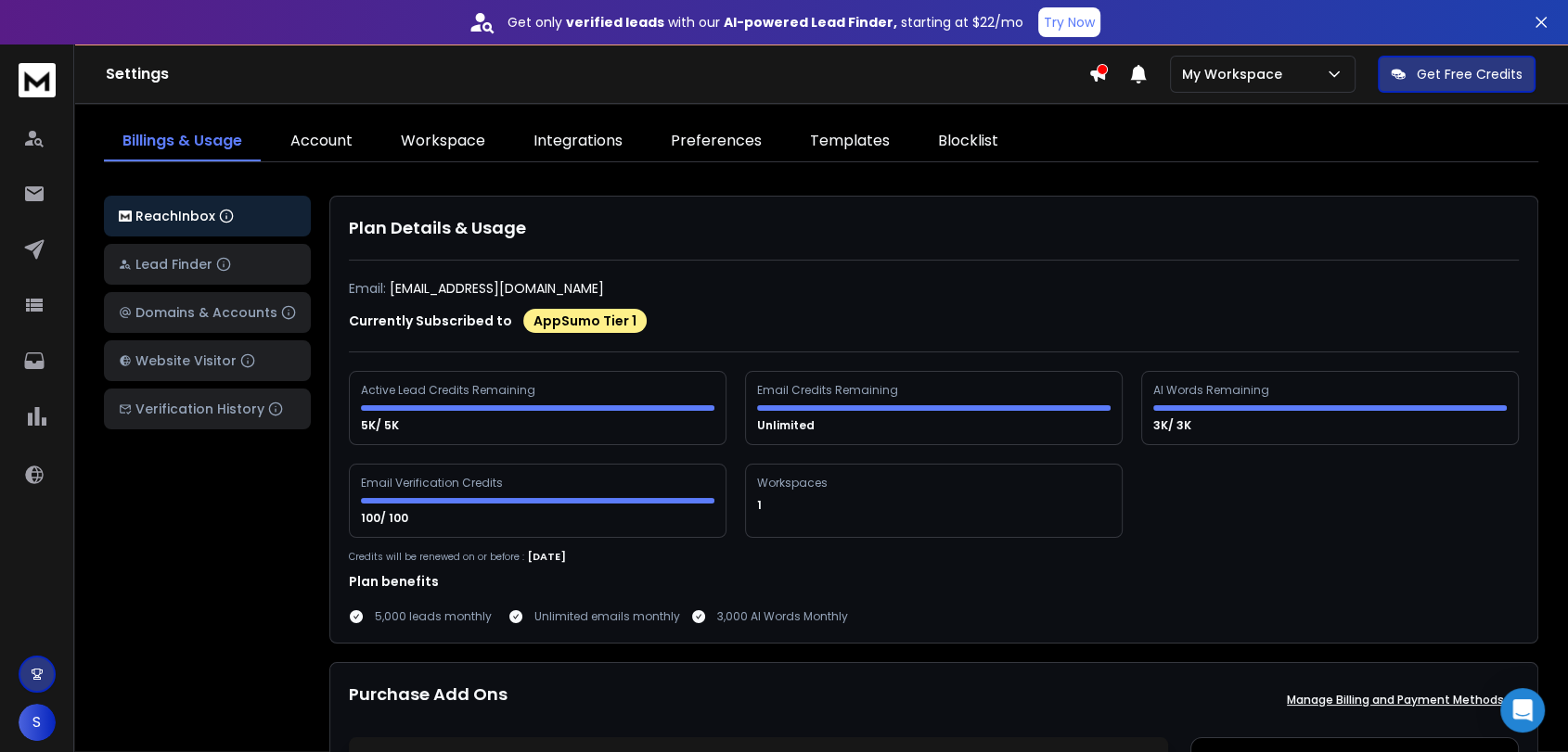
click at [179, 223] on button "ReachInbox" at bounding box center [207, 215] width 207 height 41
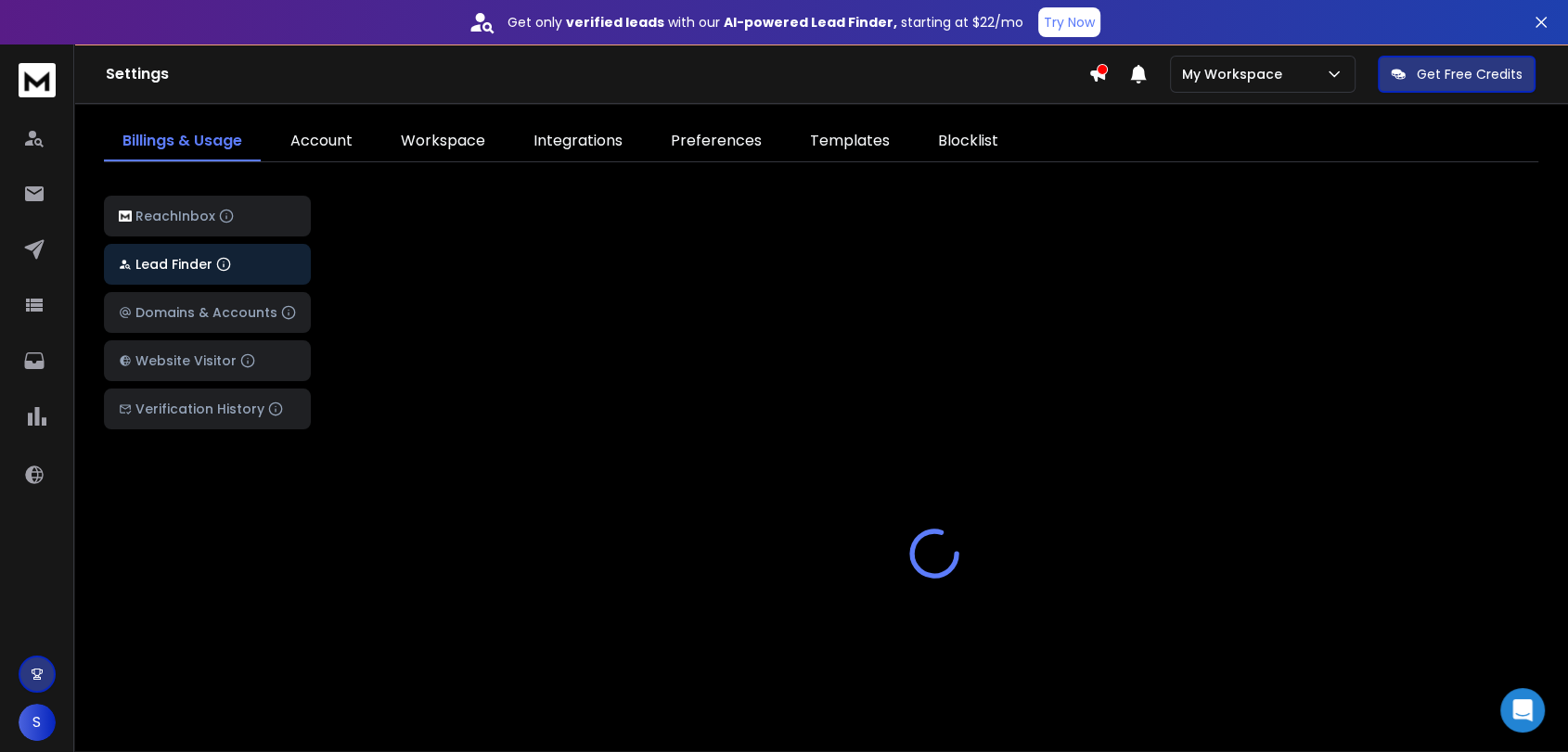
click at [177, 268] on button "Lead Finder" at bounding box center [207, 264] width 207 height 41
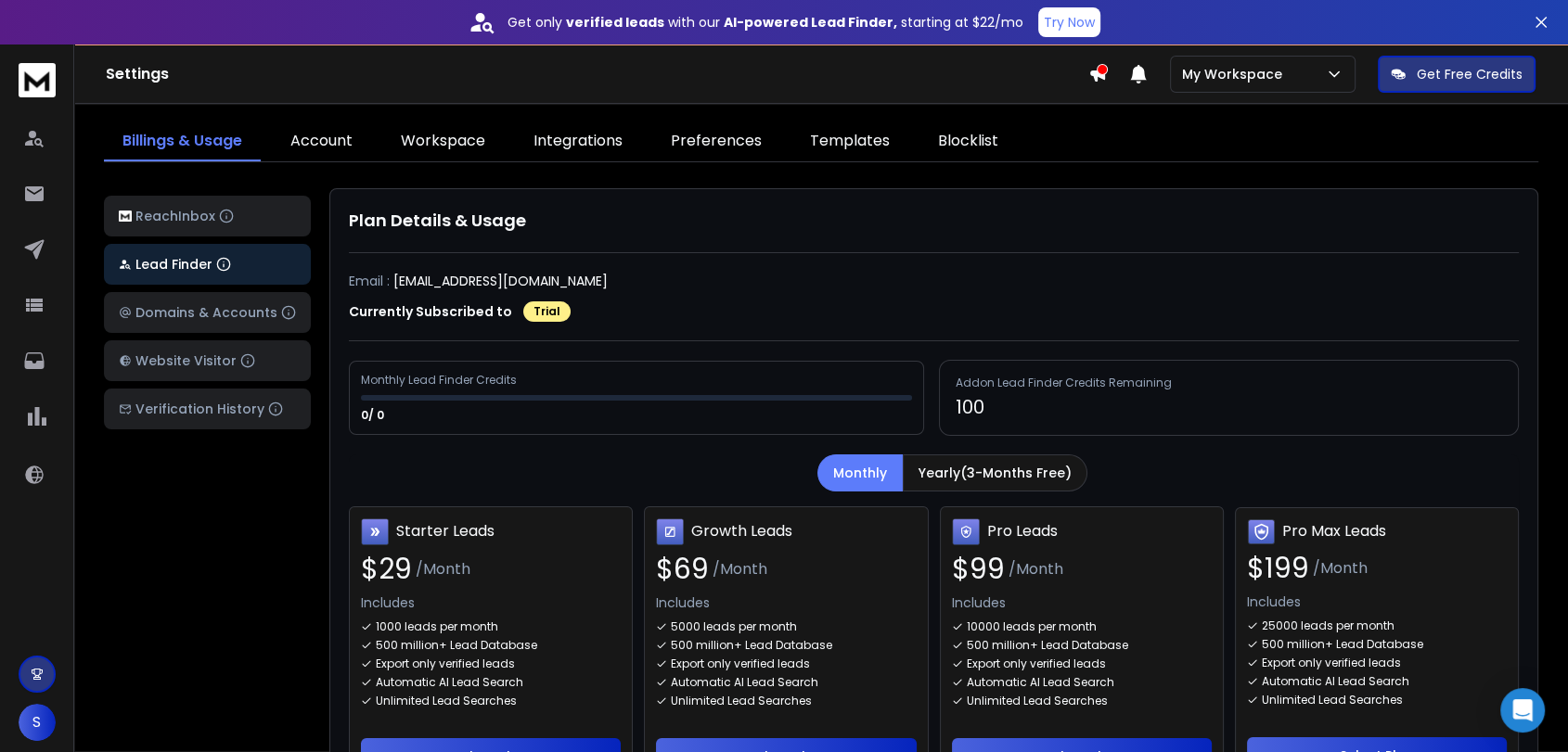
click at [140, 312] on button "Domains & Accounts" at bounding box center [207, 312] width 207 height 41
